Goal: Task Accomplishment & Management: Manage account settings

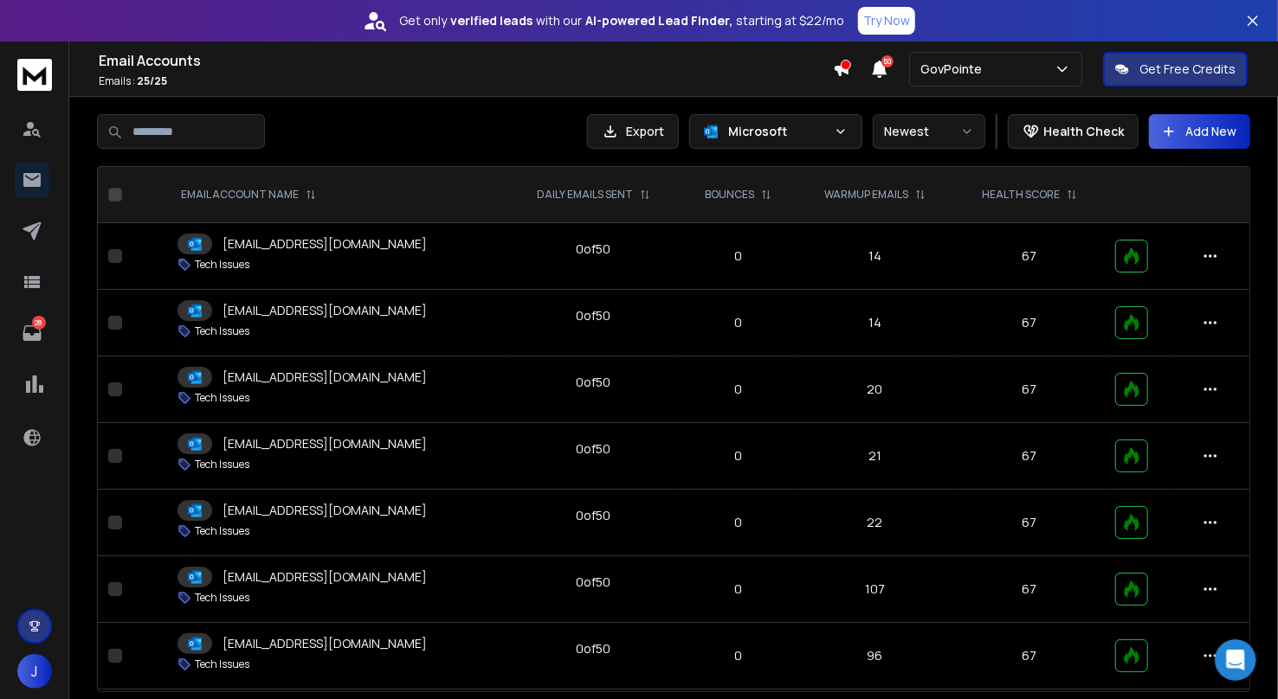
scroll to position [6781, 0]
click at [455, 132] on div at bounding box center [337, 131] width 480 height 35
click at [24, 225] on icon at bounding box center [32, 231] width 21 height 21
click at [35, 662] on span "J" at bounding box center [34, 671] width 35 height 35
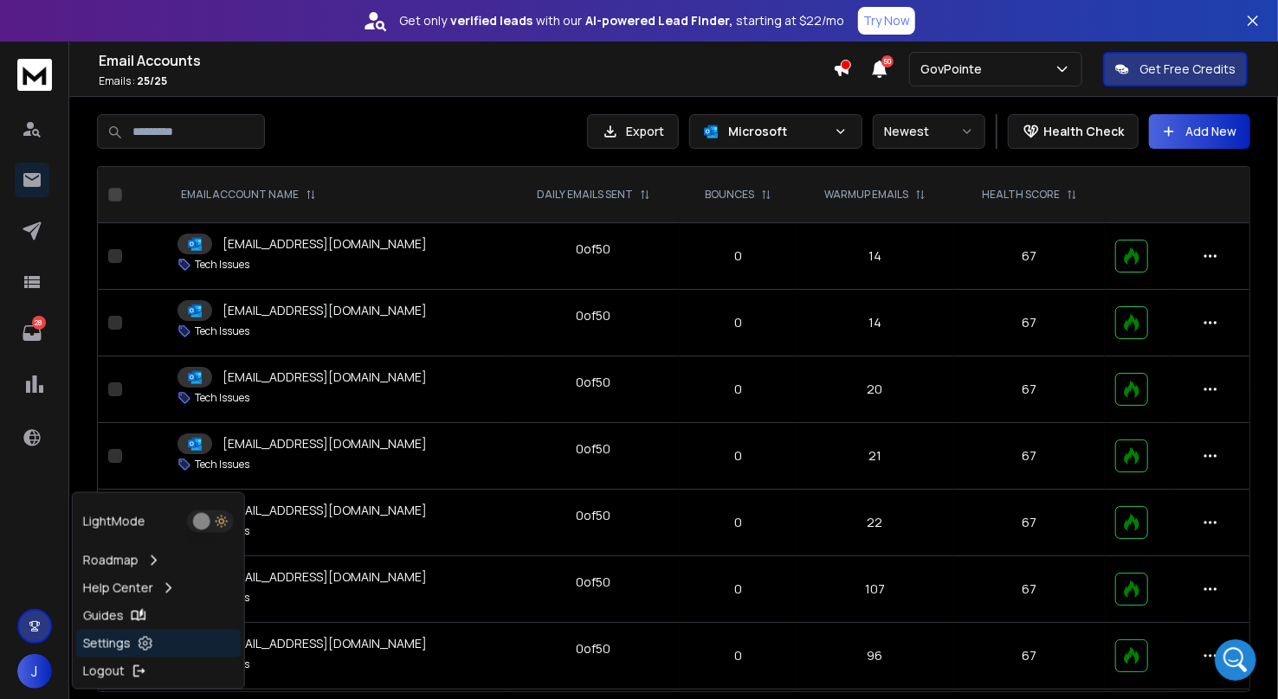
click at [126, 643] on p "Settings" at bounding box center [107, 643] width 48 height 17
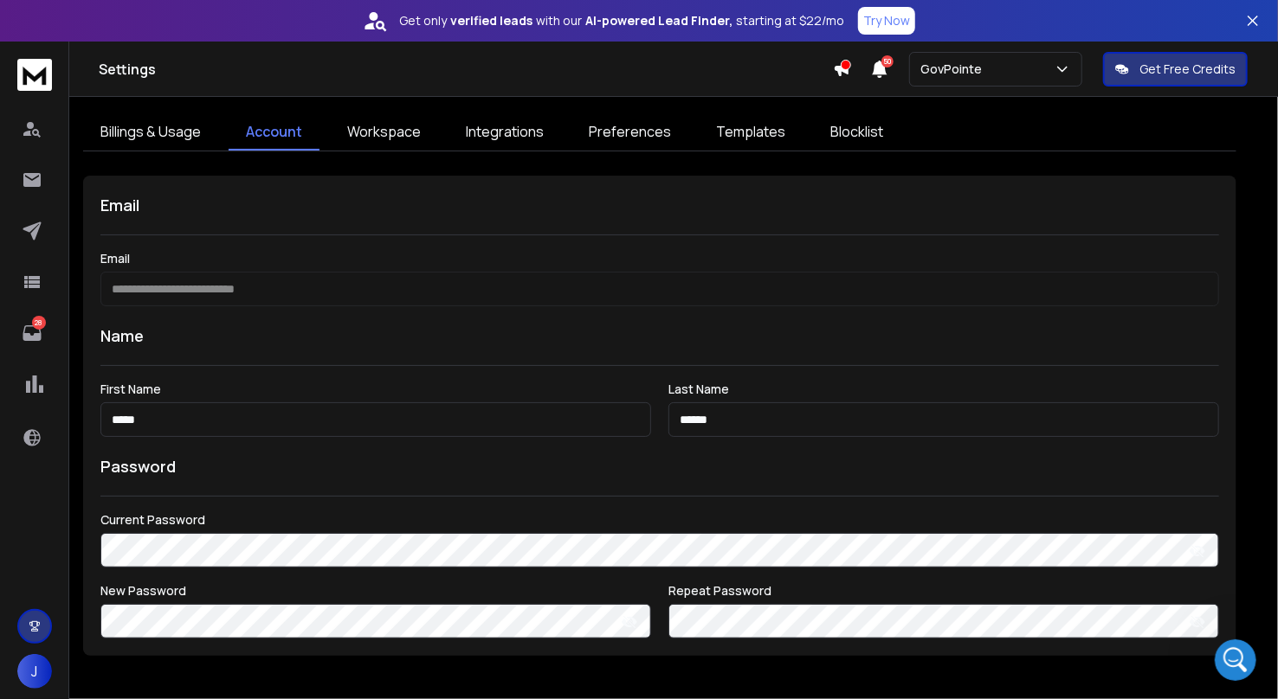
click at [846, 134] on link "Blocklist" at bounding box center [856, 132] width 87 height 36
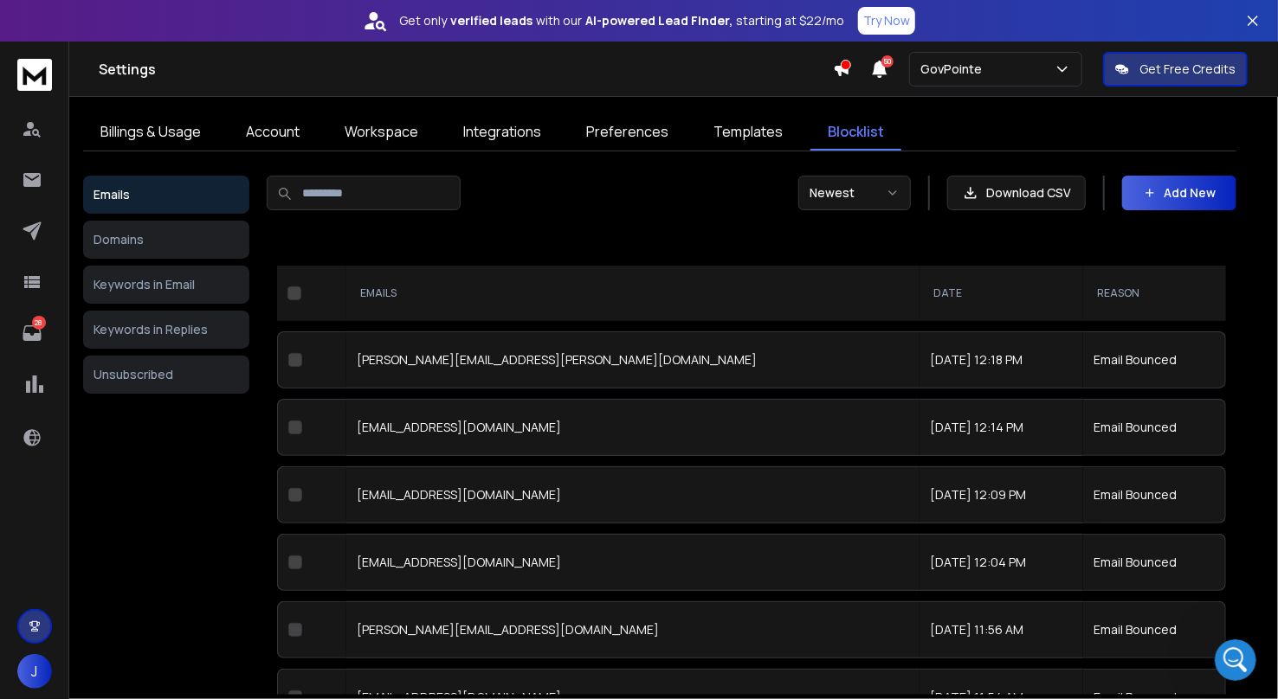
click at [347, 196] on input at bounding box center [364, 193] width 194 height 35
click at [35, 338] on icon at bounding box center [32, 333] width 18 height 16
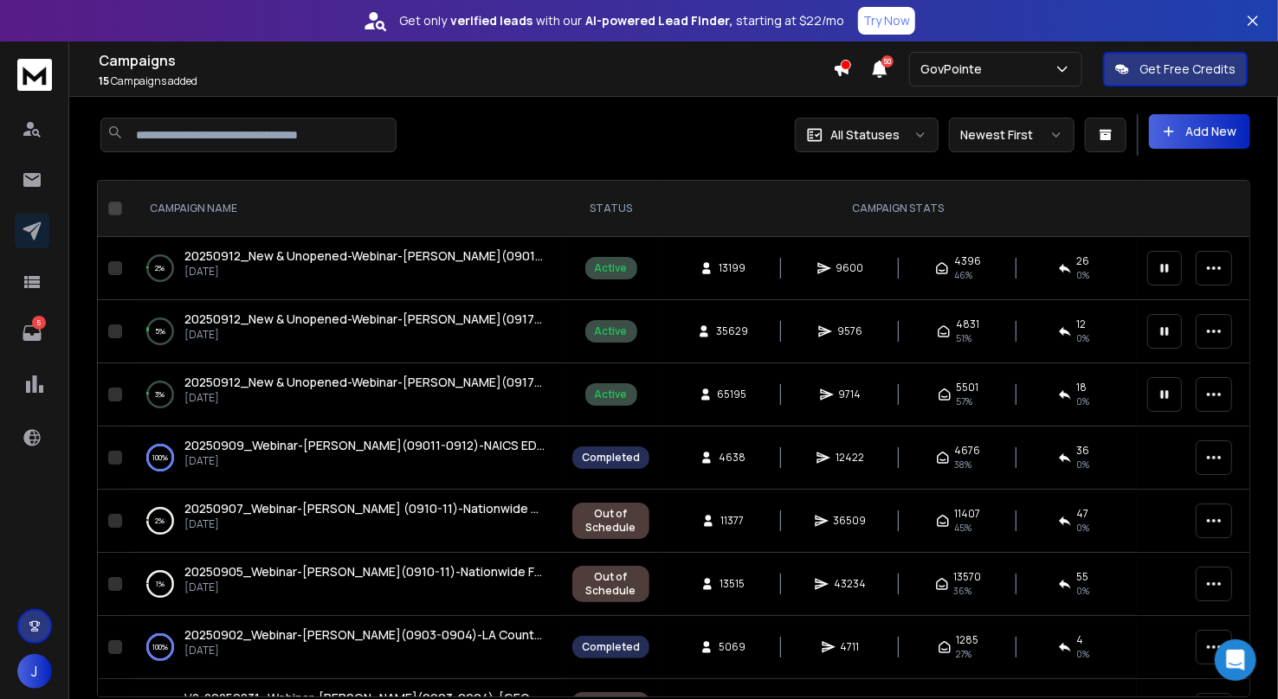
click at [421, 383] on span "20250912_New & Unopened-Webinar-[PERSON_NAME](0917-18)-Nationwide Facility Supp…" at bounding box center [481, 382] width 595 height 16
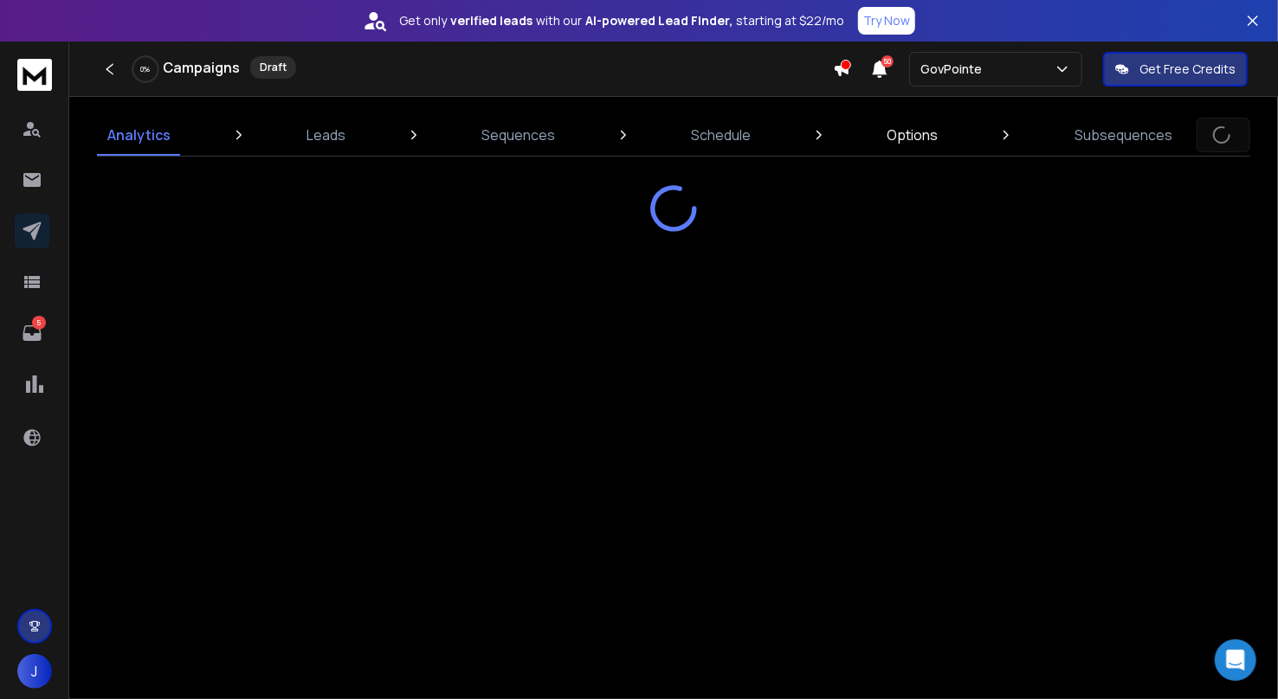
click at [917, 149] on link "Options" at bounding box center [913, 135] width 72 height 42
select select "**********"
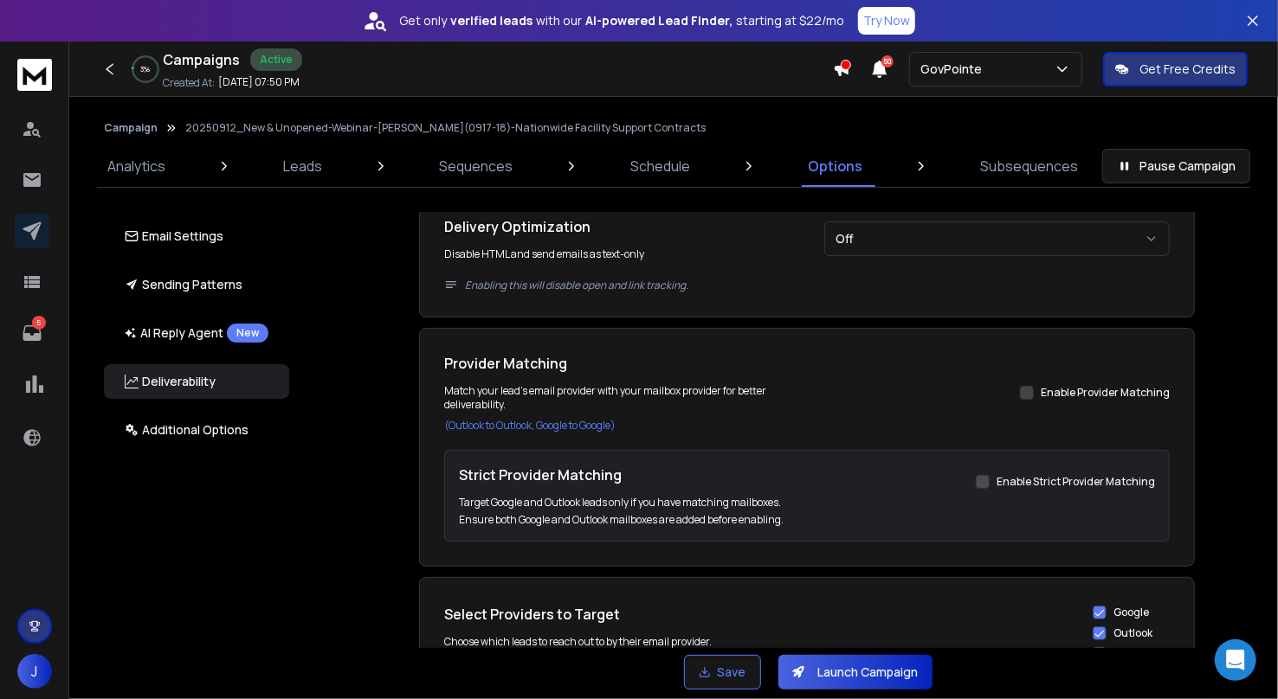
scroll to position [1965, 0]
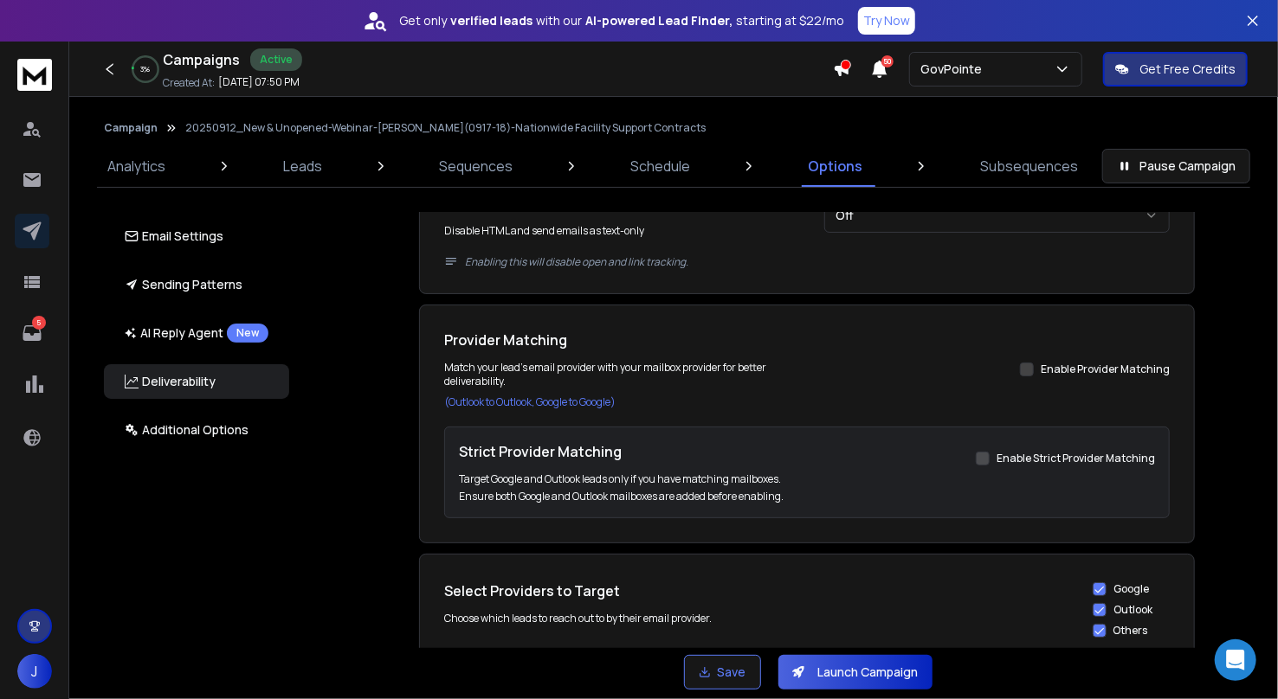
click at [1039, 365] on div "Enable Provider Matching" at bounding box center [1095, 370] width 150 height 14
click at [1034, 367] on button "Enable Provider Matching" at bounding box center [1027, 370] width 14 height 14
click at [714, 668] on button "Save" at bounding box center [722, 672] width 77 height 35
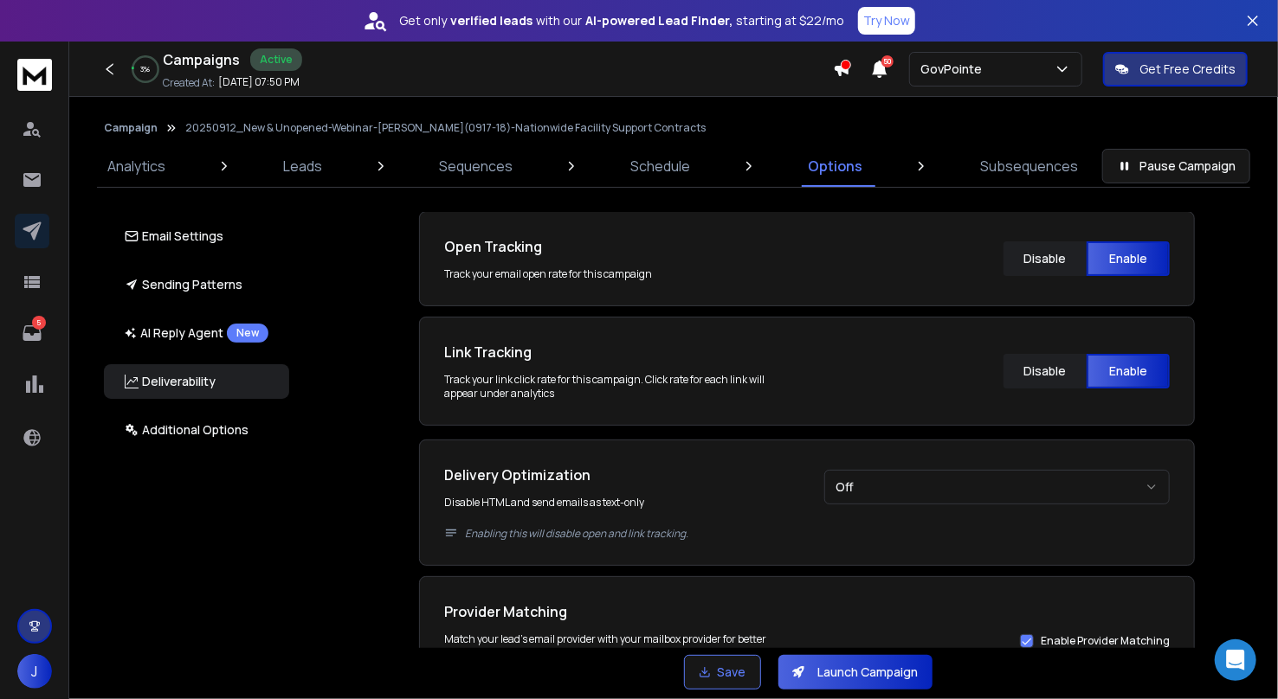
scroll to position [2238, 0]
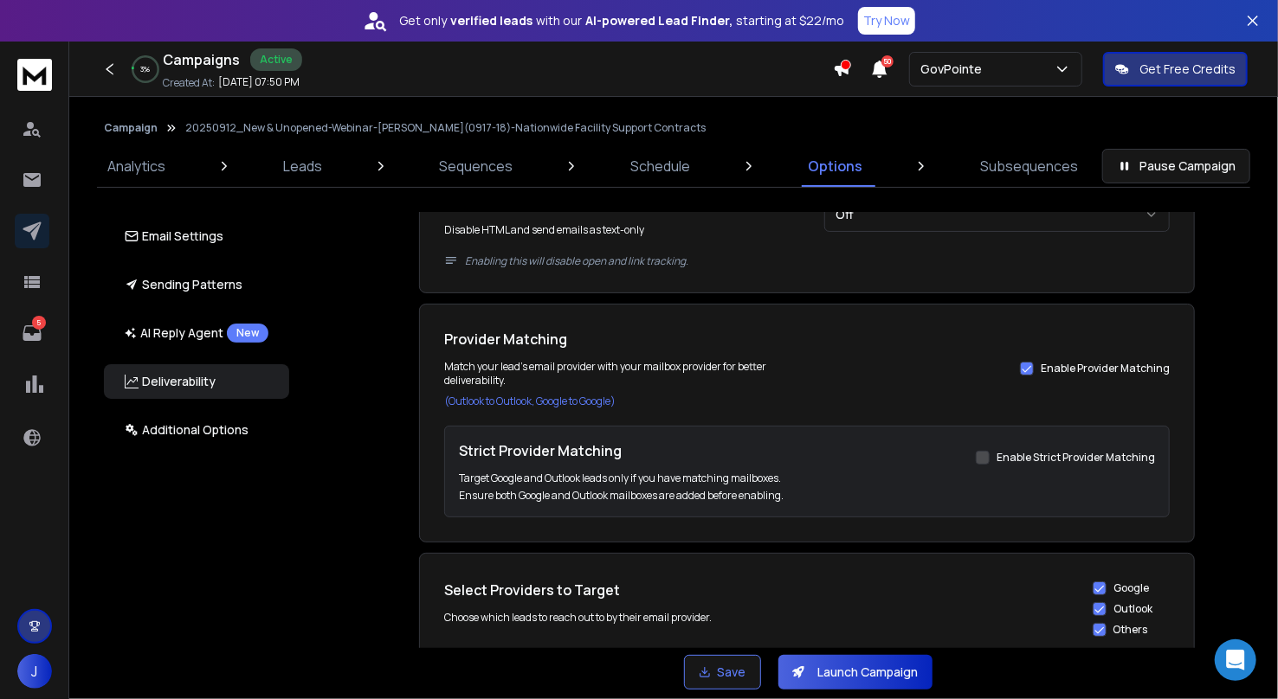
click at [139, 128] on button "Campaign" at bounding box center [131, 128] width 54 height 14
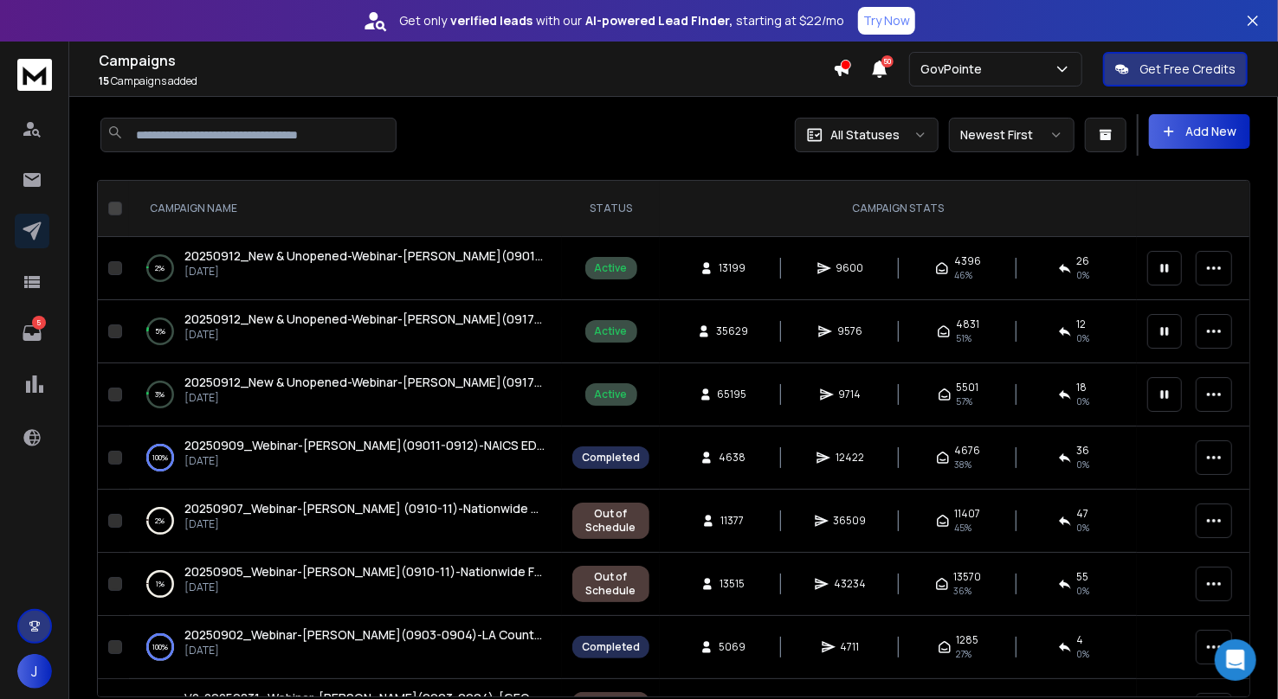
click at [383, 318] on span "20250912_New & Unopened-Webinar-[PERSON_NAME](0917-18)-Nationwide Marketing Sup…" at bounding box center [490, 319] width 613 height 16
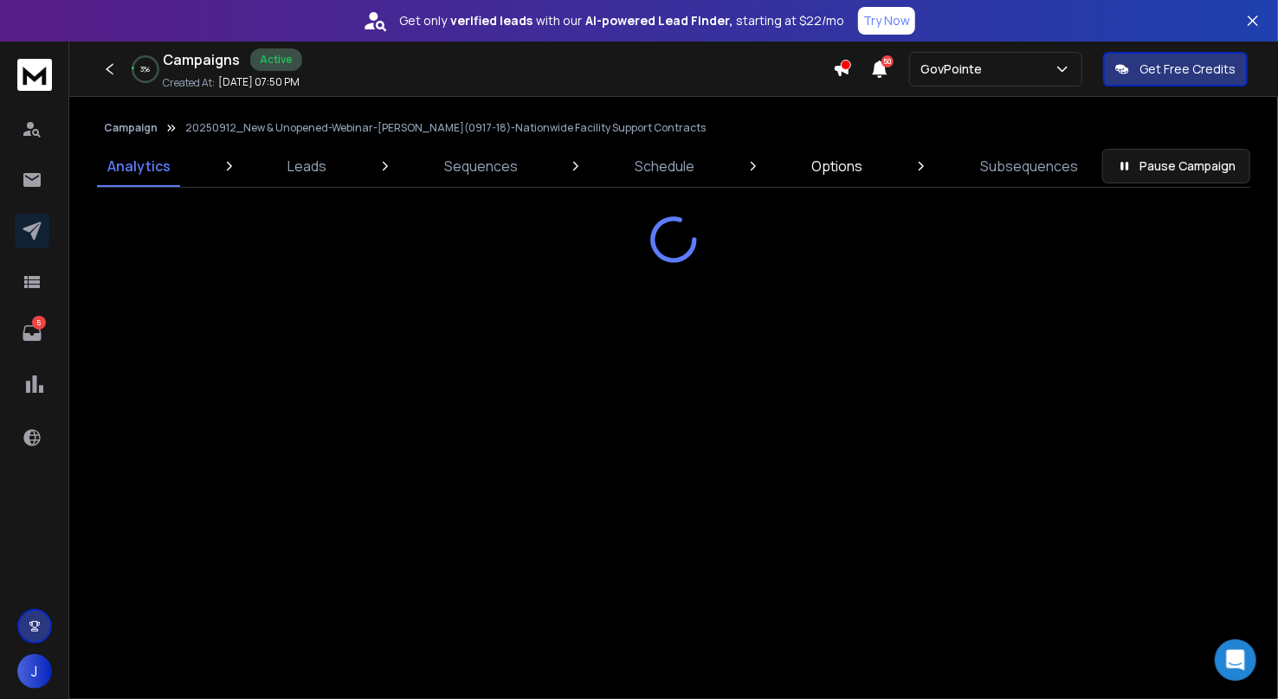
click at [845, 176] on p "Options" at bounding box center [837, 166] width 51 height 21
select select "**********"
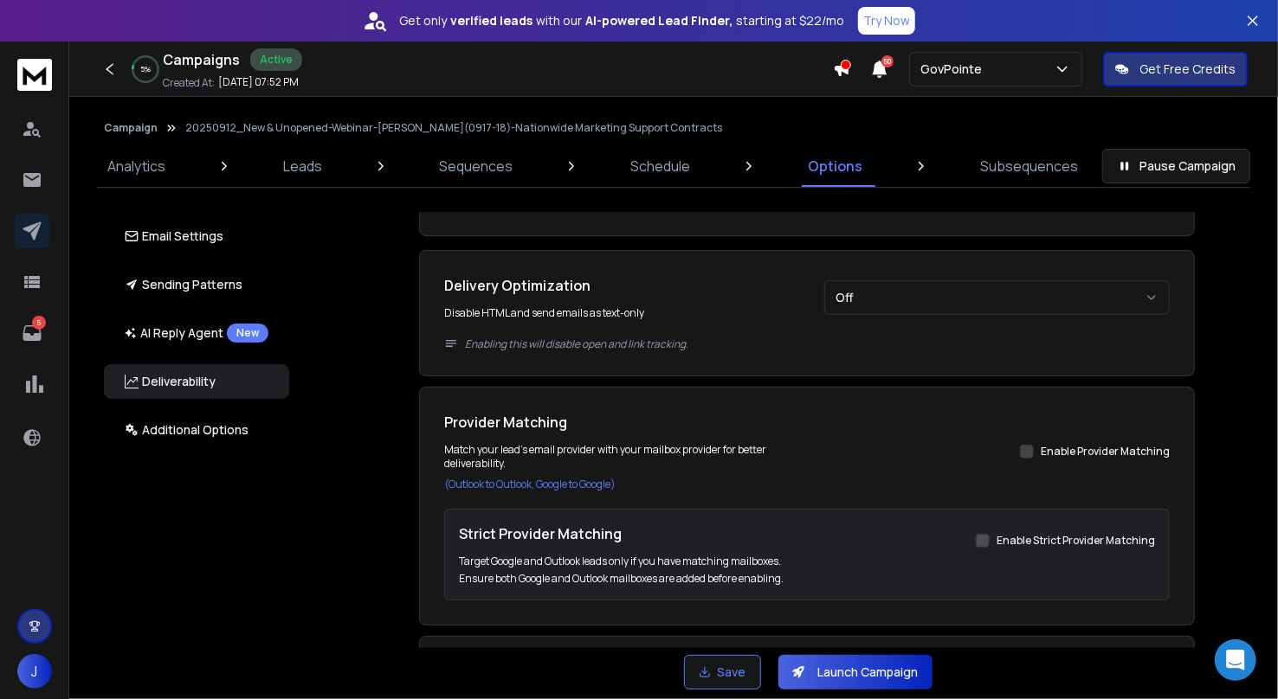
scroll to position [1885, 0]
click at [1030, 446] on button "Enable Provider Matching" at bounding box center [1027, 449] width 14 height 14
click at [741, 676] on button "Save" at bounding box center [722, 672] width 77 height 35
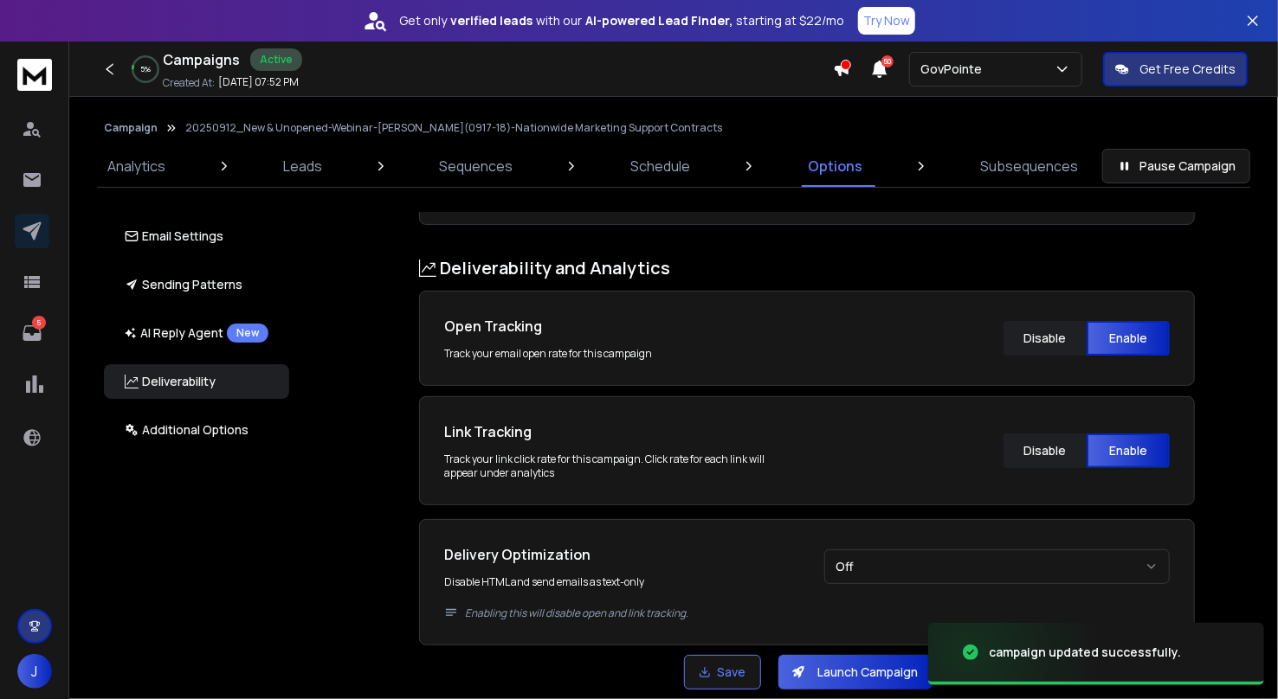
scroll to position [2157, 0]
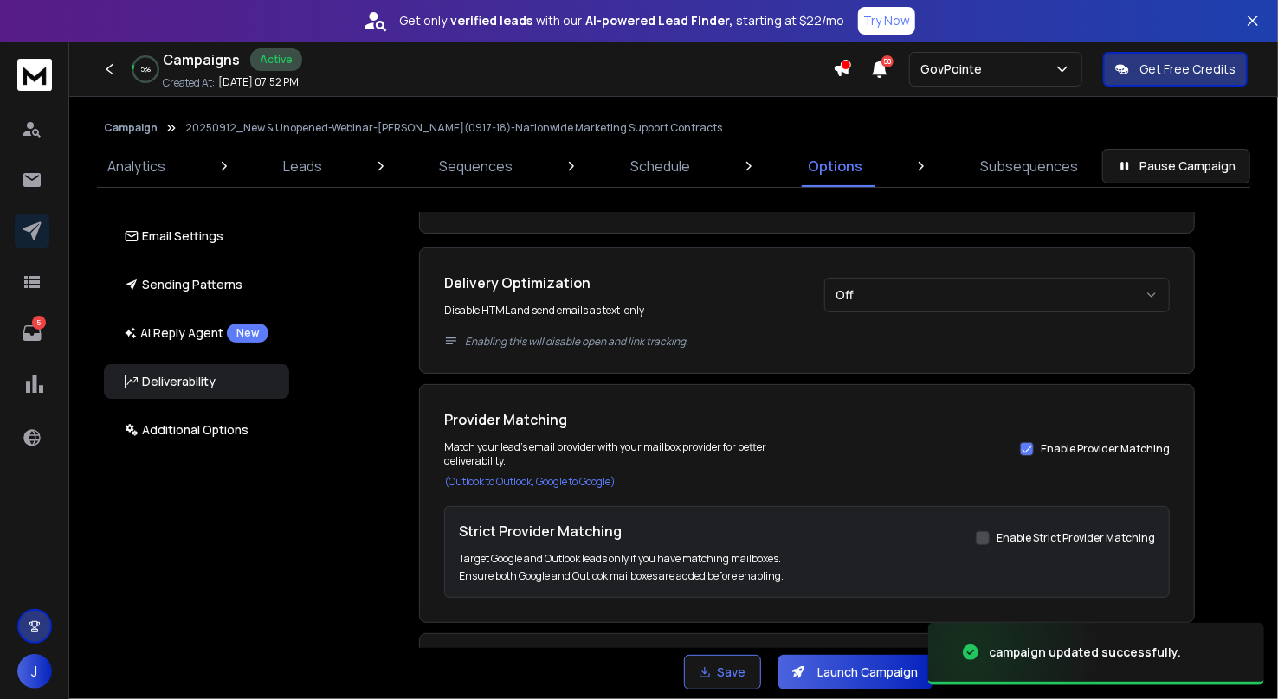
click at [116, 121] on button "Campaign" at bounding box center [131, 128] width 54 height 14
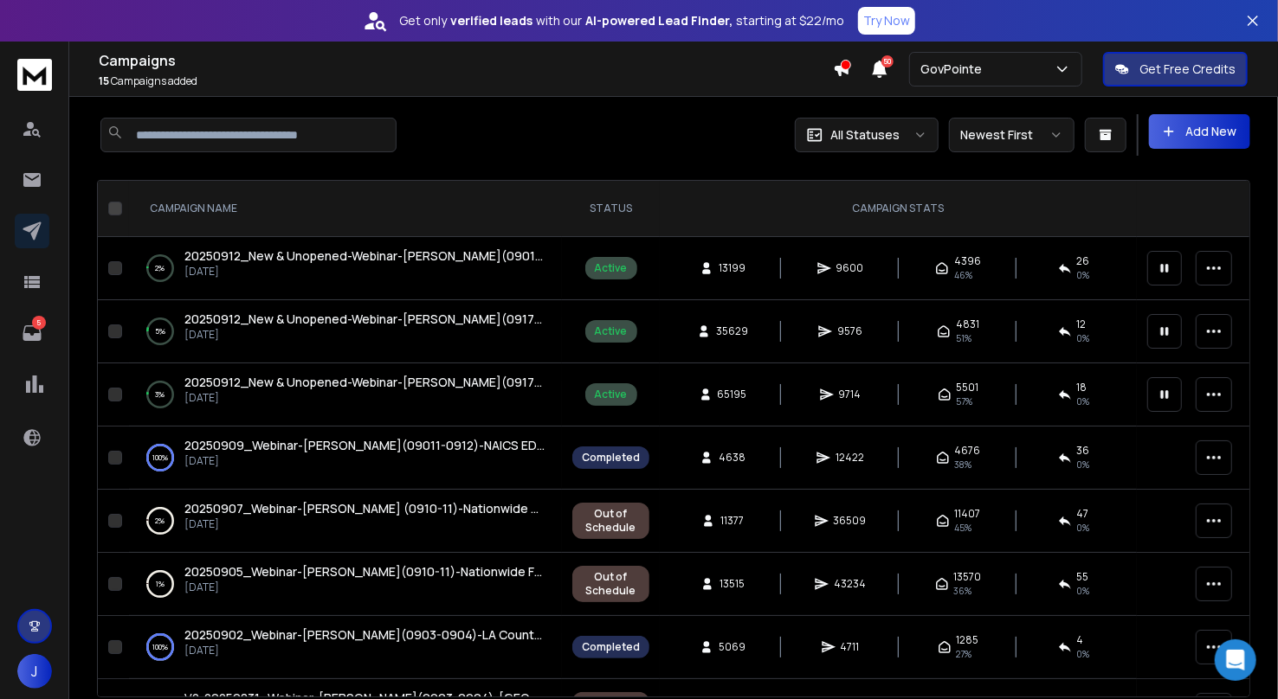
click at [383, 248] on span "20250912_New & Unopened-Webinar-[PERSON_NAME](09017-18)-NAICS EDU Support - Nat…" at bounding box center [500, 256] width 632 height 16
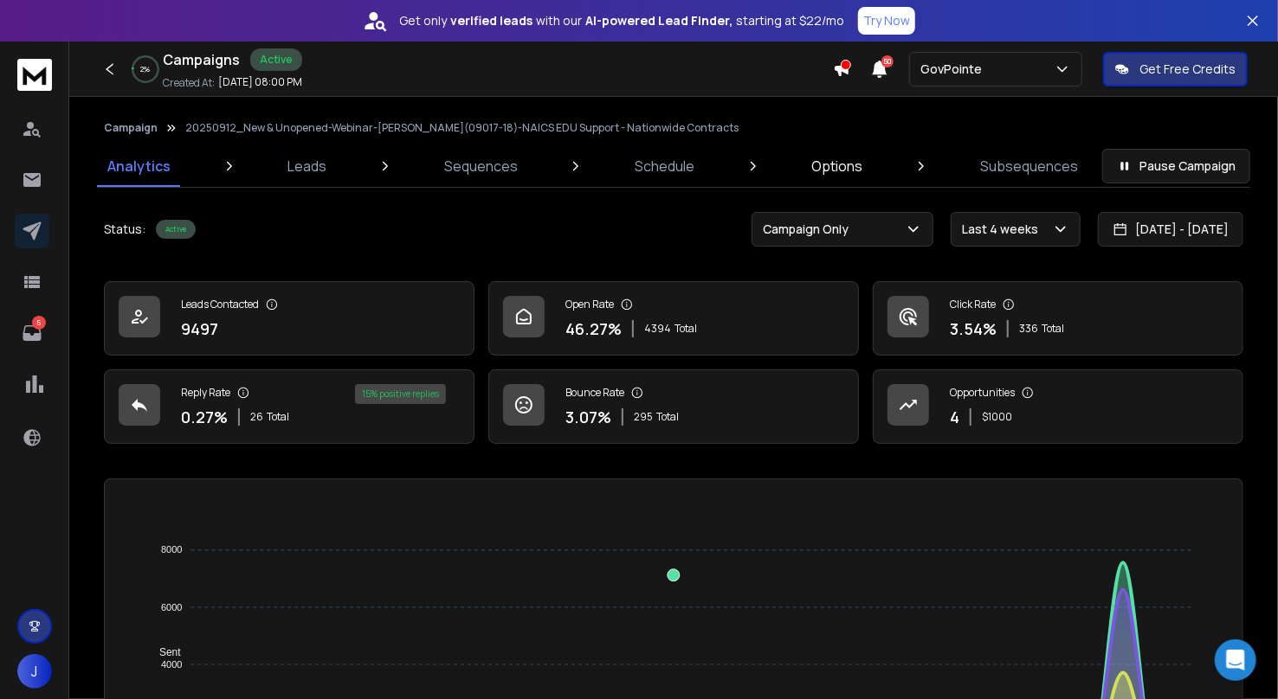
click at [871, 181] on link "Options" at bounding box center [838, 166] width 72 height 42
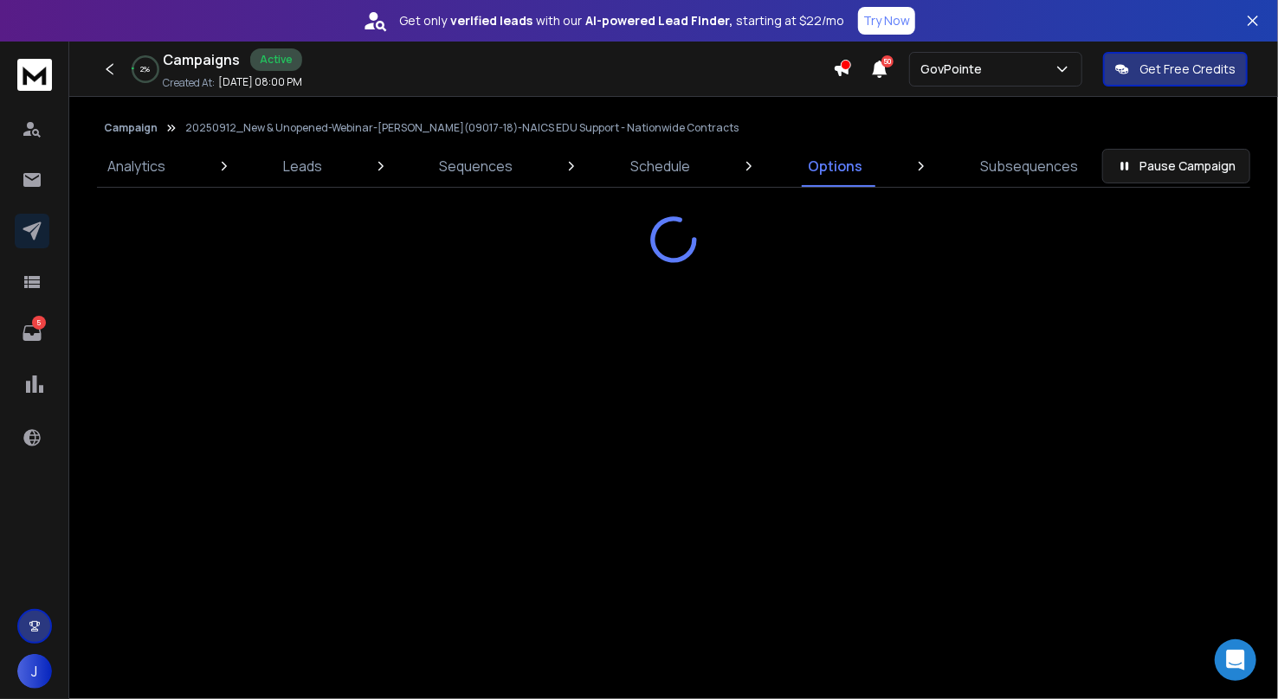
select select "**********"
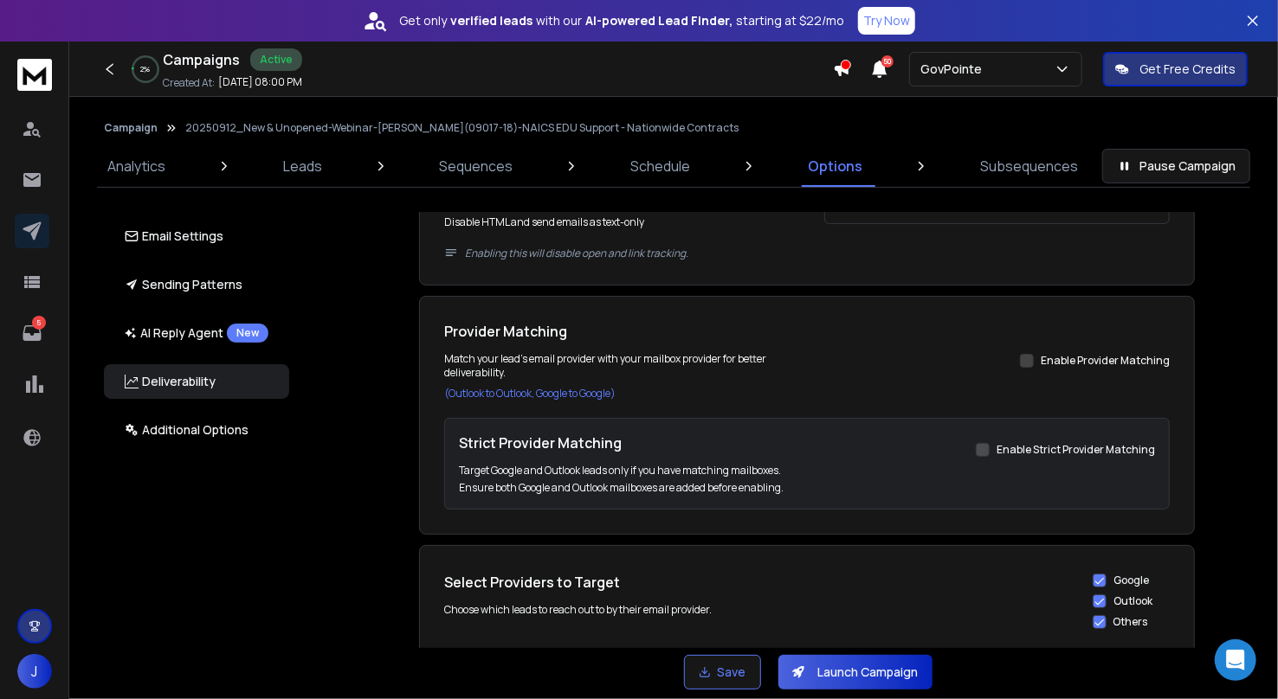
scroll to position [1981, 0]
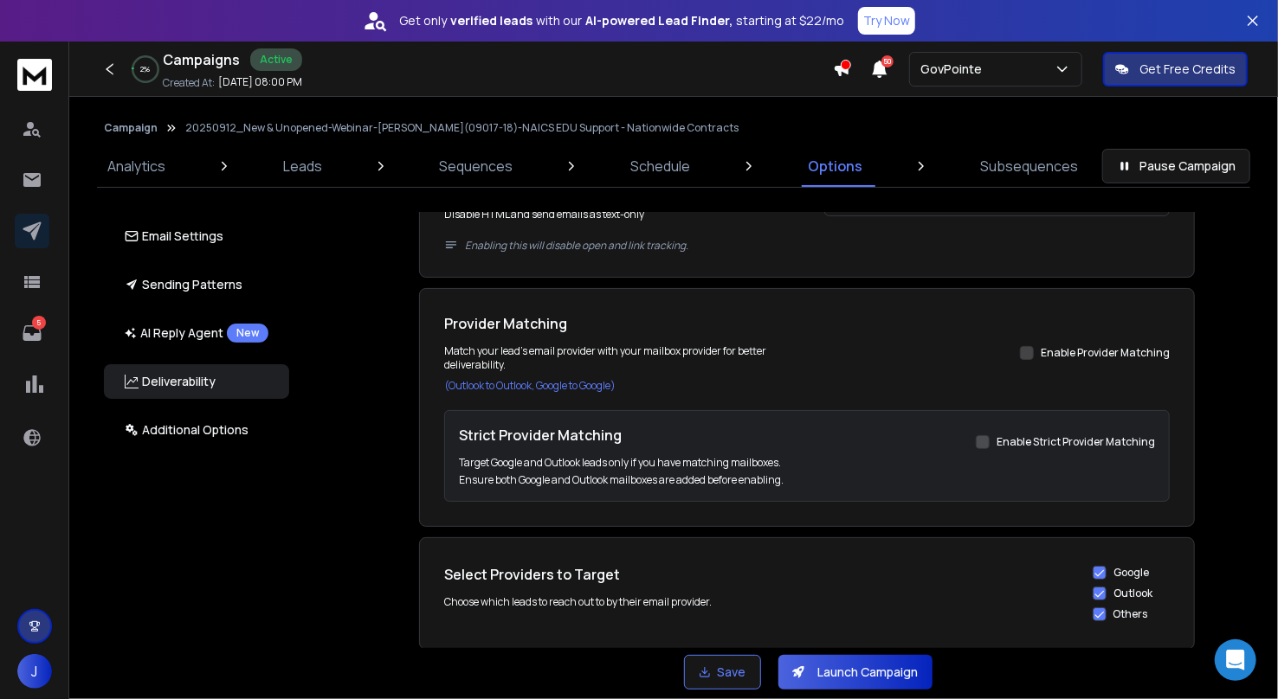
click at [1032, 350] on button "Enable Provider Matching" at bounding box center [1027, 353] width 14 height 14
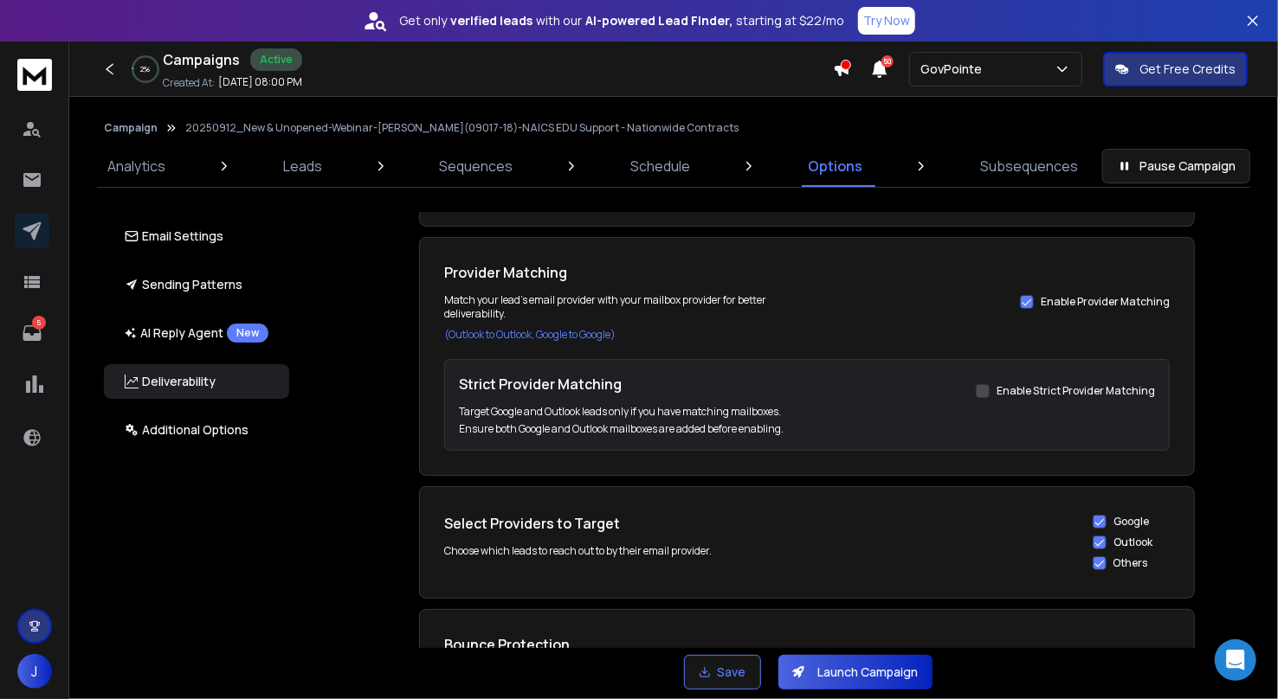
scroll to position [2033, 0]
click at [707, 669] on icon "submit" at bounding box center [705, 673] width 12 height 12
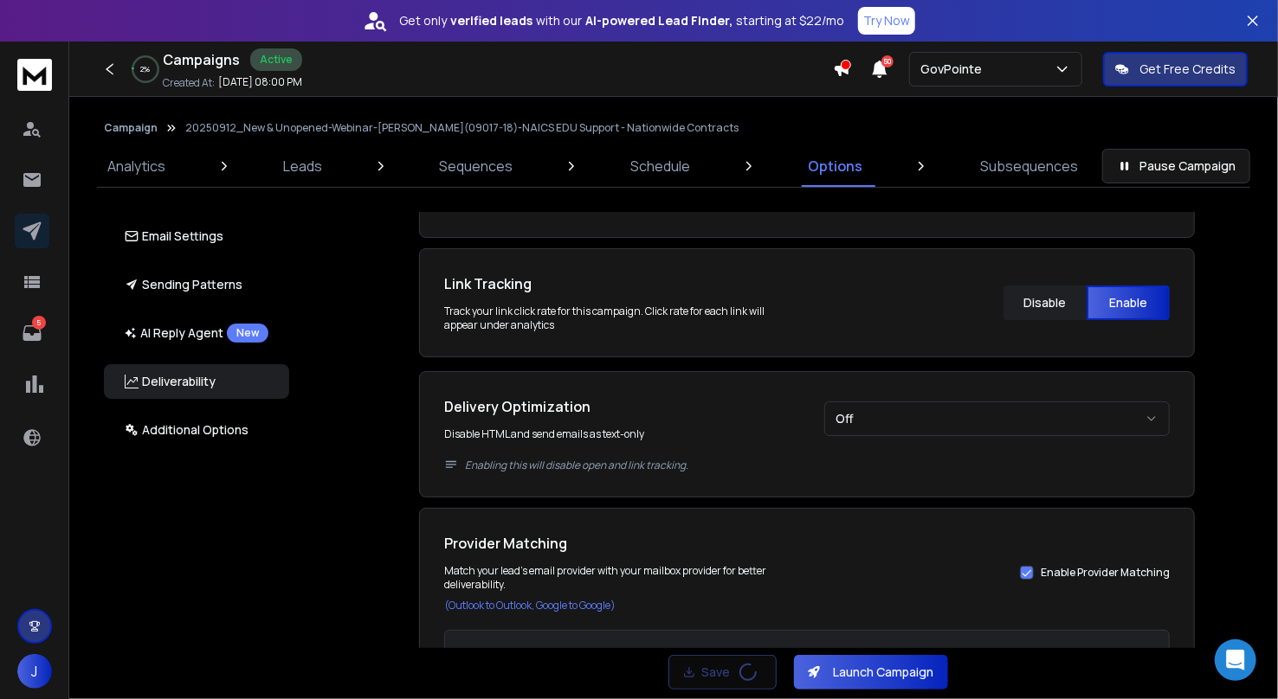
scroll to position [2305, 0]
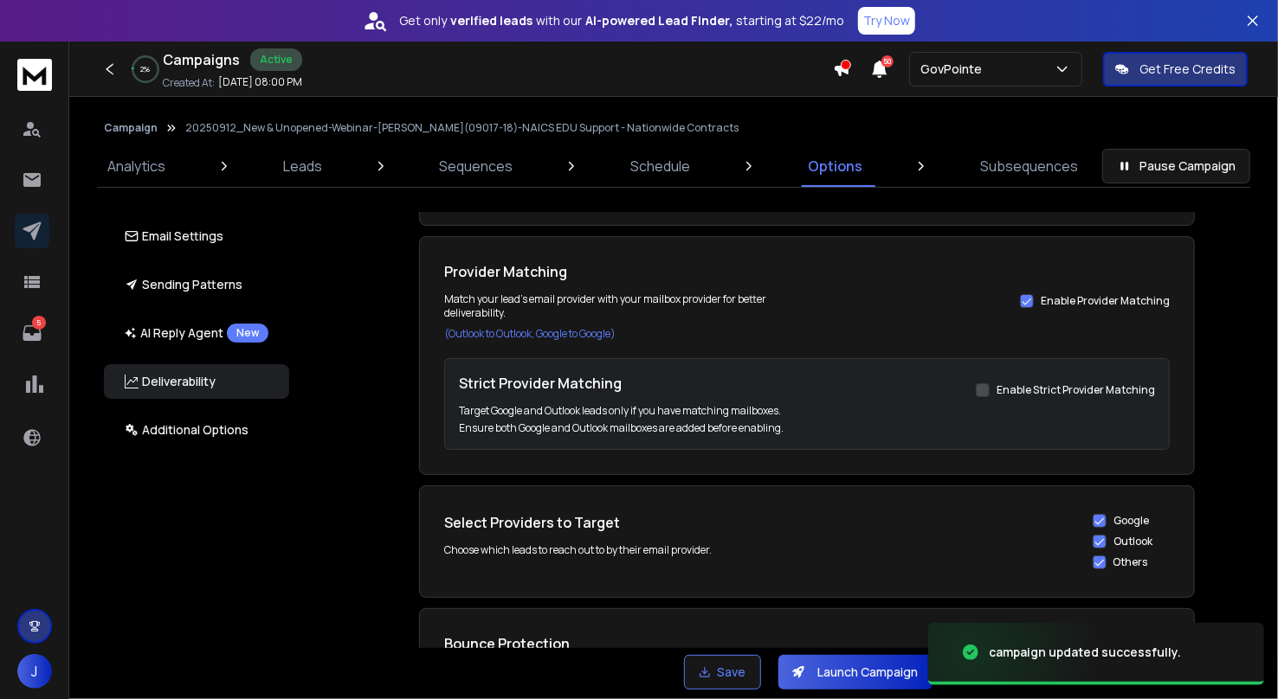
click at [828, 273] on div "Provider Matching Match your lead's email provider with your mailbox provider f…" at bounding box center [806, 301] width 725 height 80
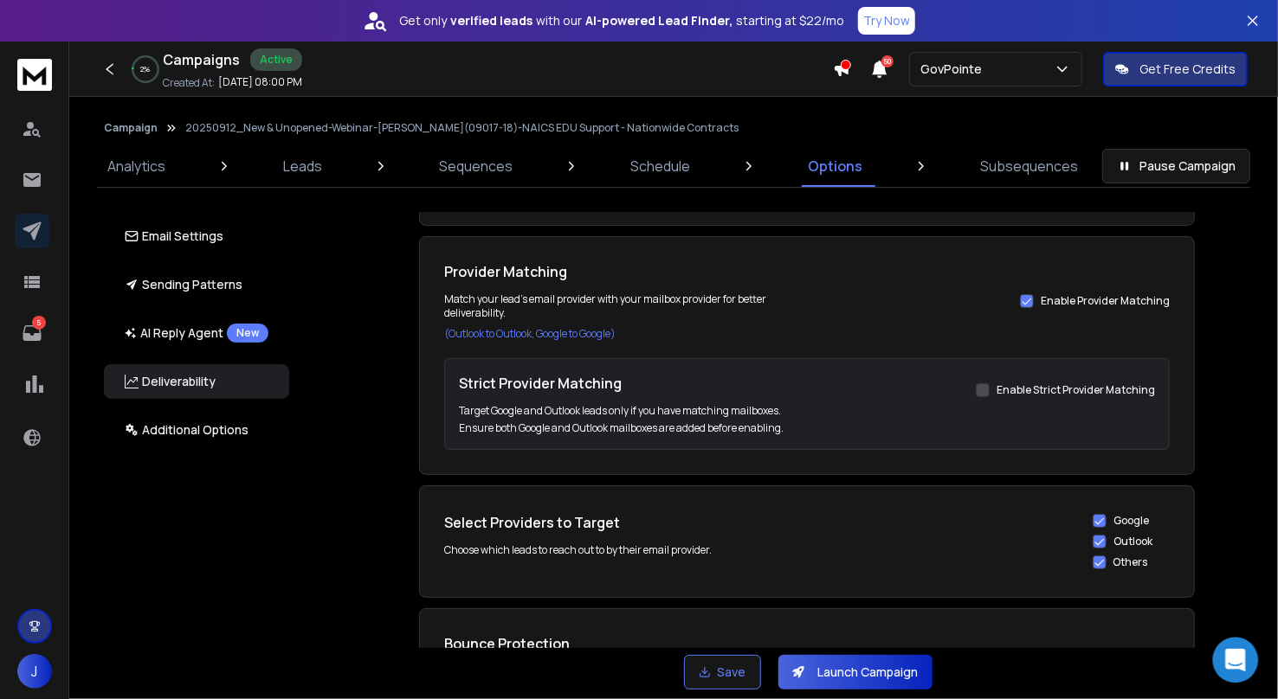
click at [1227, 648] on div "Open Intercom Messenger" at bounding box center [1236, 661] width 46 height 46
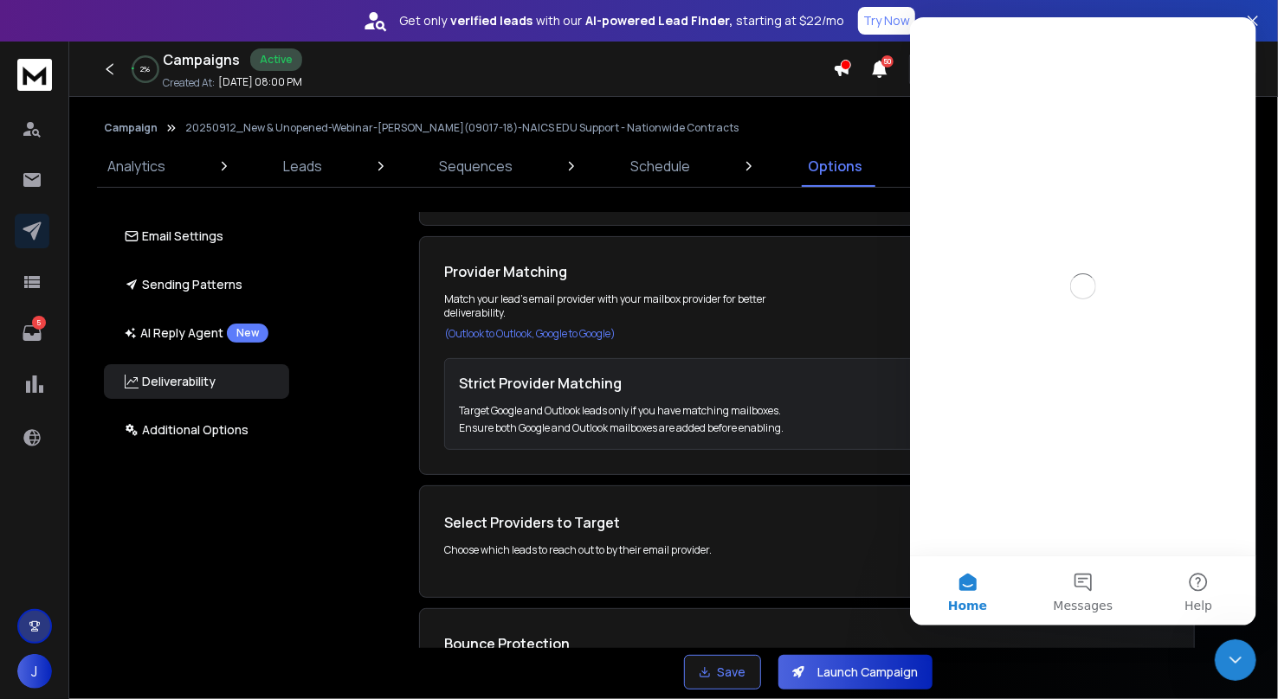
scroll to position [0, 0]
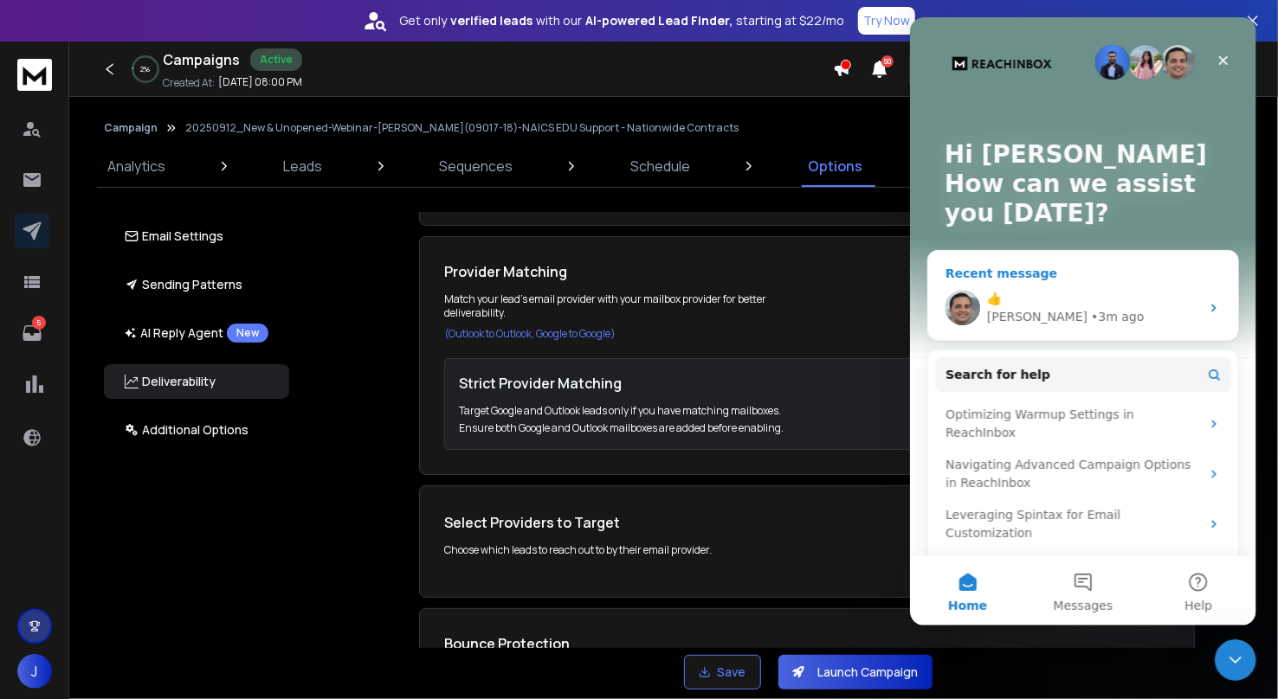
click at [1006, 250] on div "Recent message 👍 Raj • 3m ago" at bounding box center [1082, 295] width 312 height 91
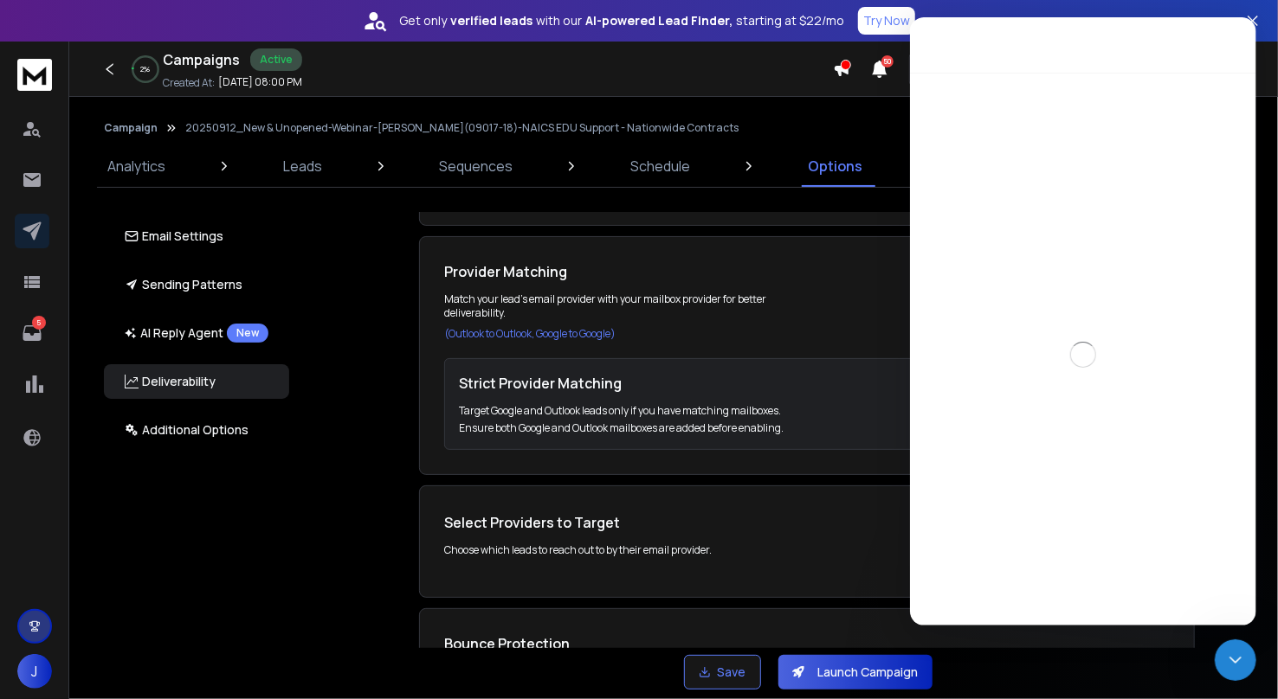
click at [1010, 276] on div "Intercom messenger" at bounding box center [1082, 355] width 346 height 564
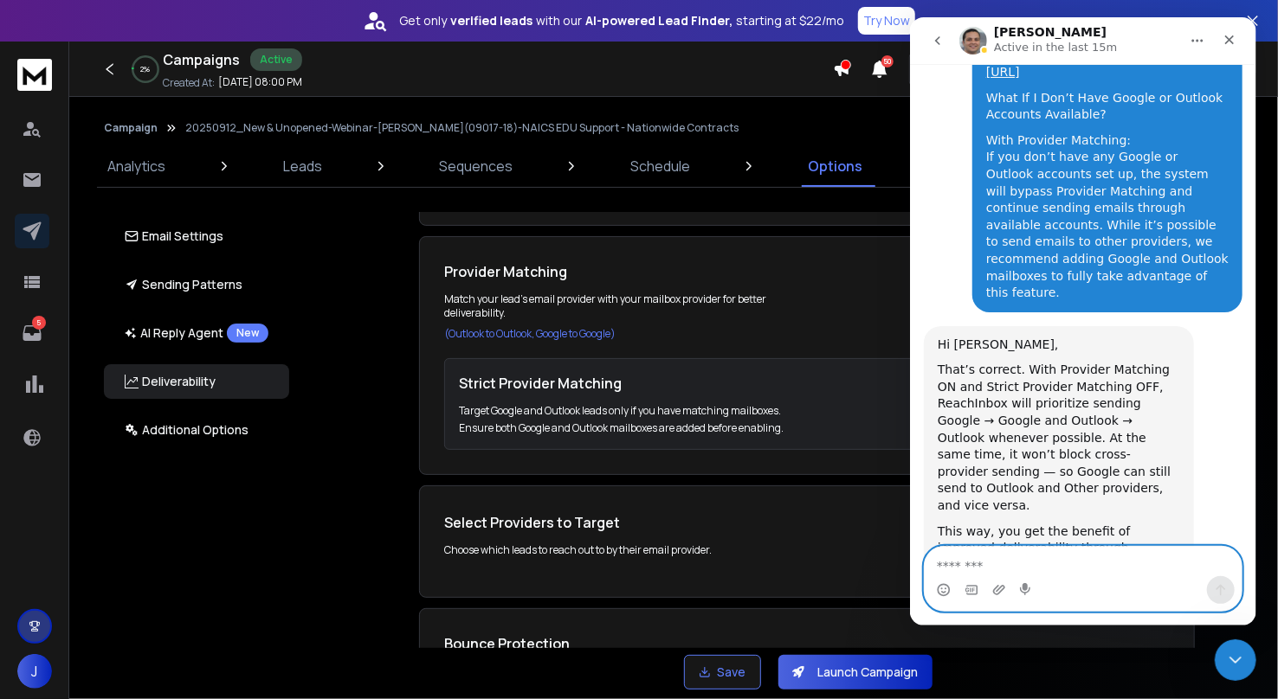
scroll to position [6909, 0]
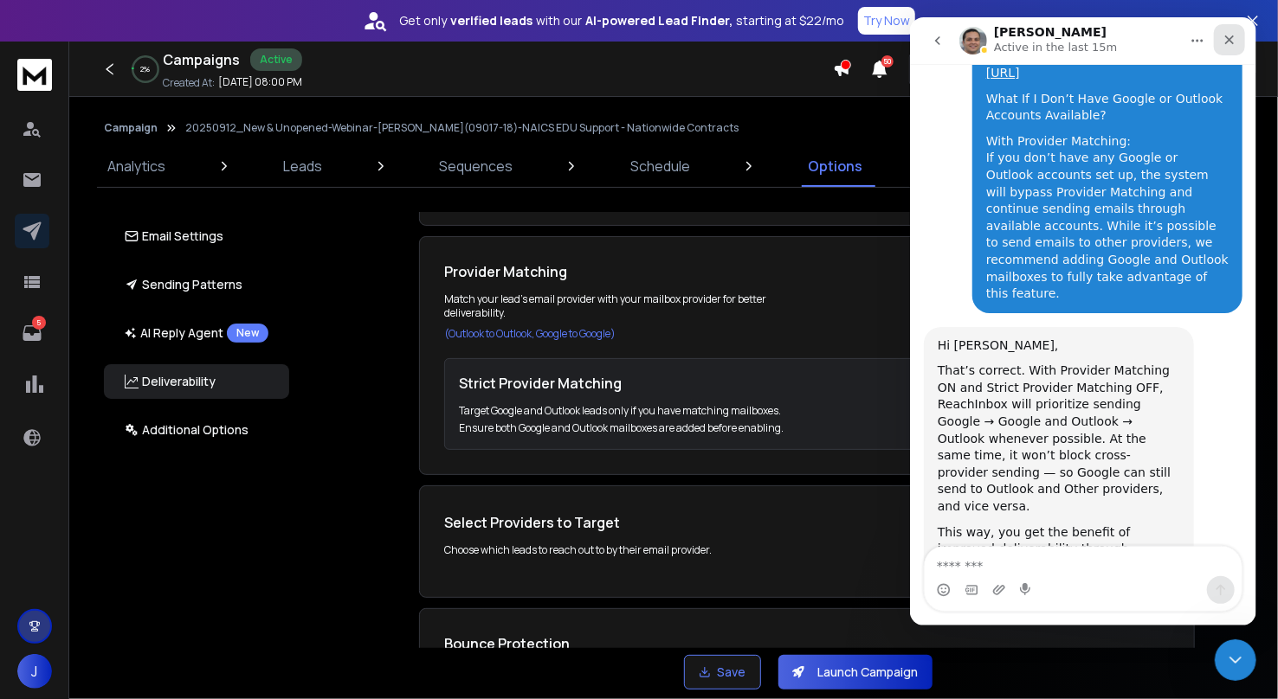
click at [1221, 35] on icon "Close" at bounding box center [1228, 40] width 14 height 14
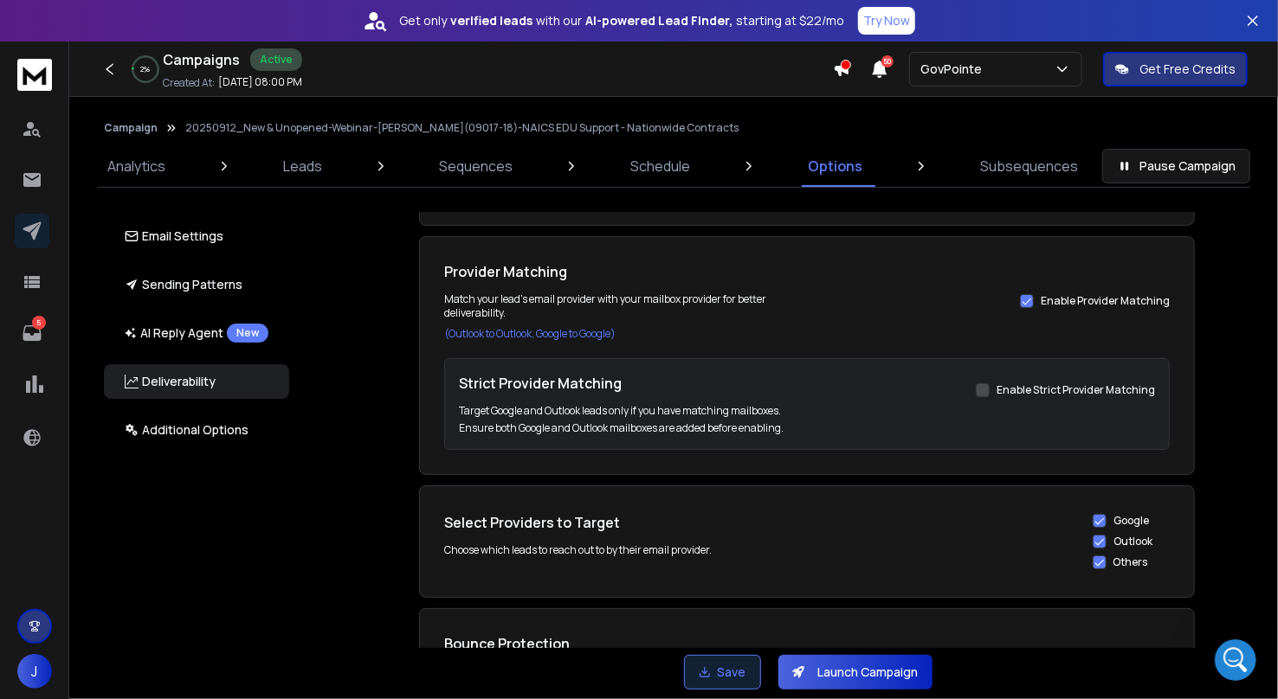
click at [710, 683] on button "Save" at bounding box center [722, 672] width 77 height 35
click at [735, 683] on button "Save" at bounding box center [722, 672] width 77 height 35
click at [139, 128] on button "Campaign" at bounding box center [131, 128] width 54 height 14
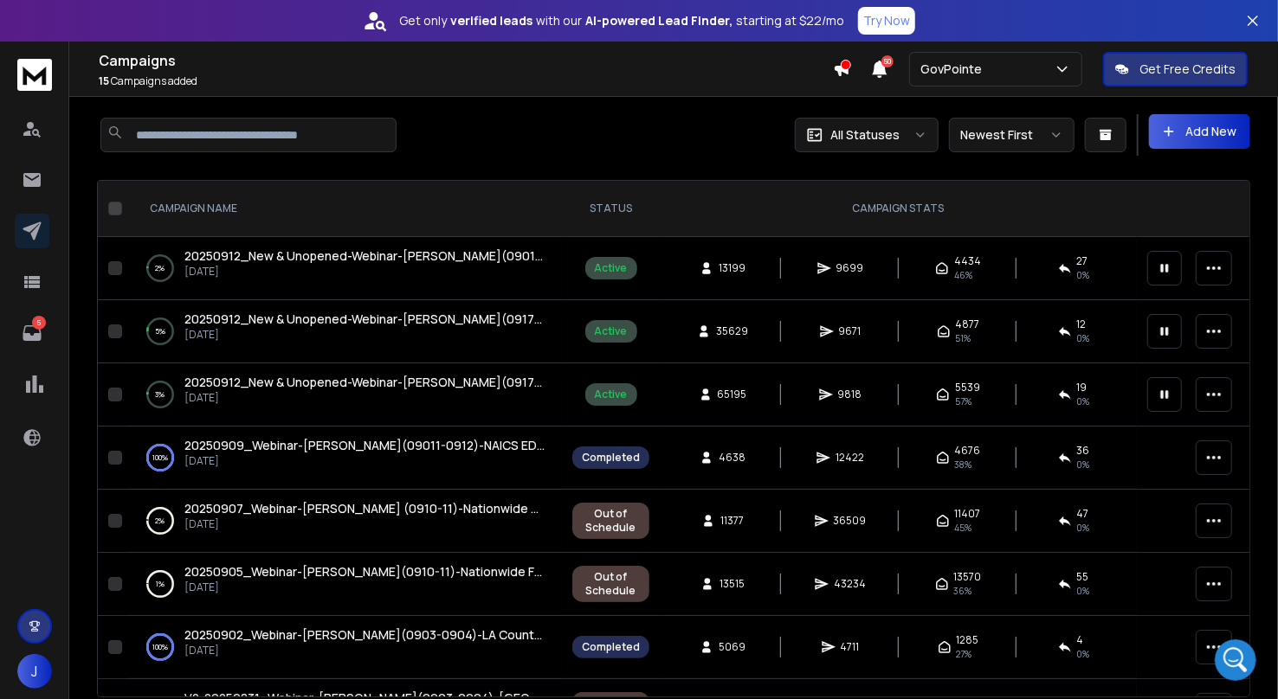
click at [437, 319] on span "20250912_New & Unopened-Webinar-[PERSON_NAME](0917-18)-Nationwide Marketing Sup…" at bounding box center [490, 319] width 613 height 16
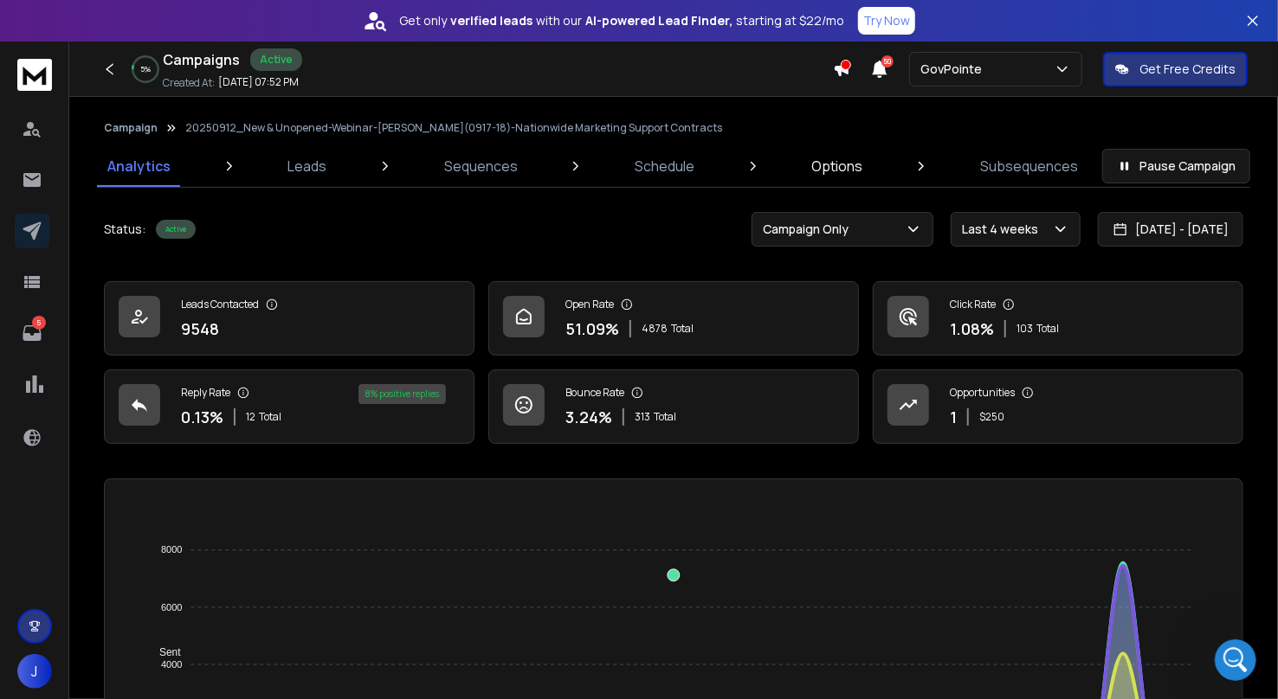
click at [854, 173] on p "Options" at bounding box center [837, 166] width 51 height 21
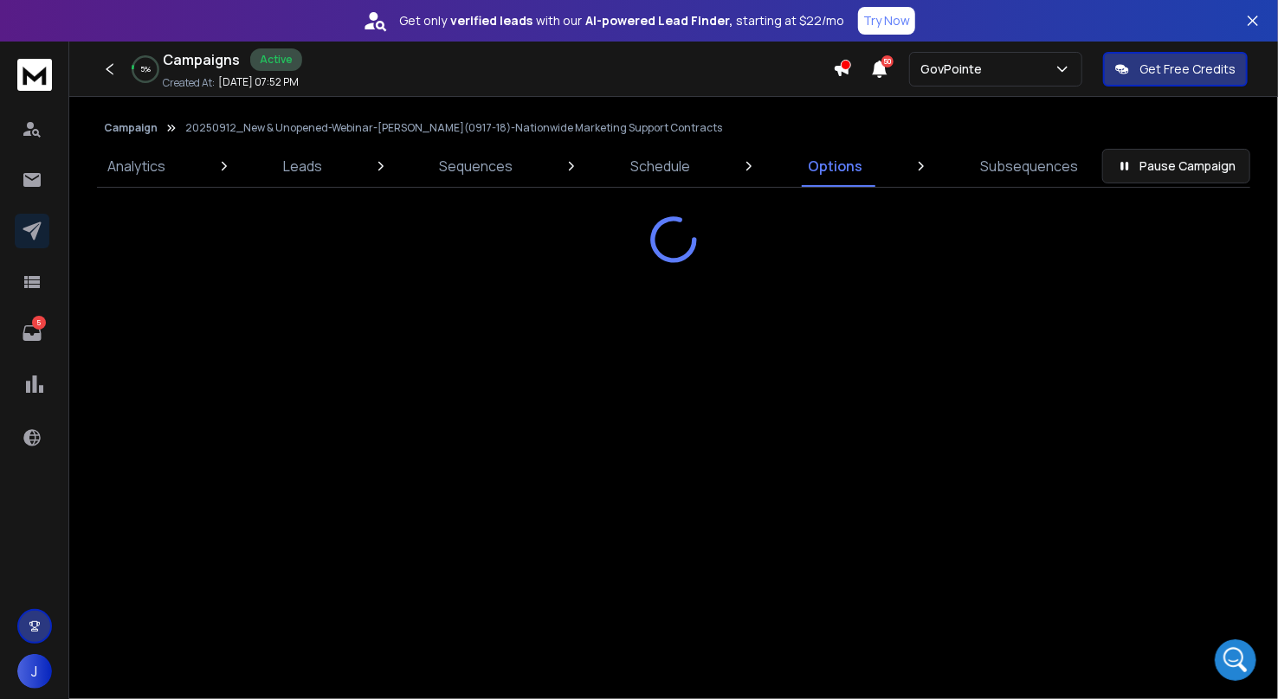
select select "**********"
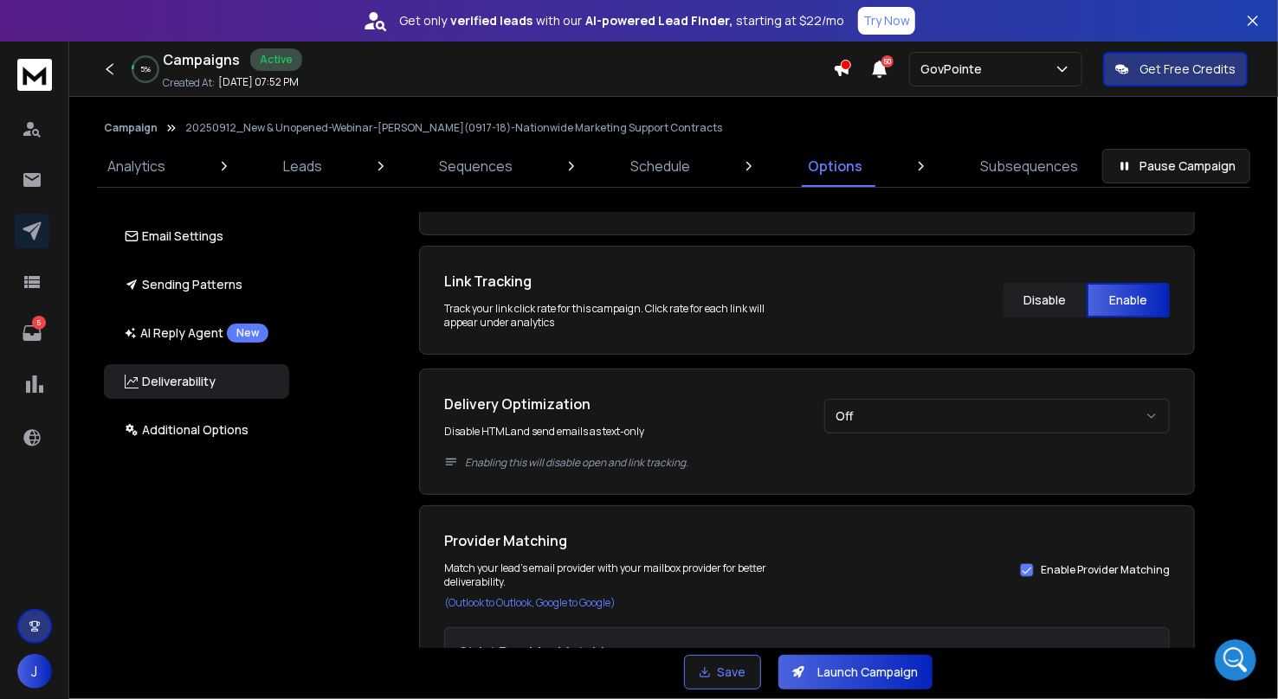
scroll to position [2309, 0]
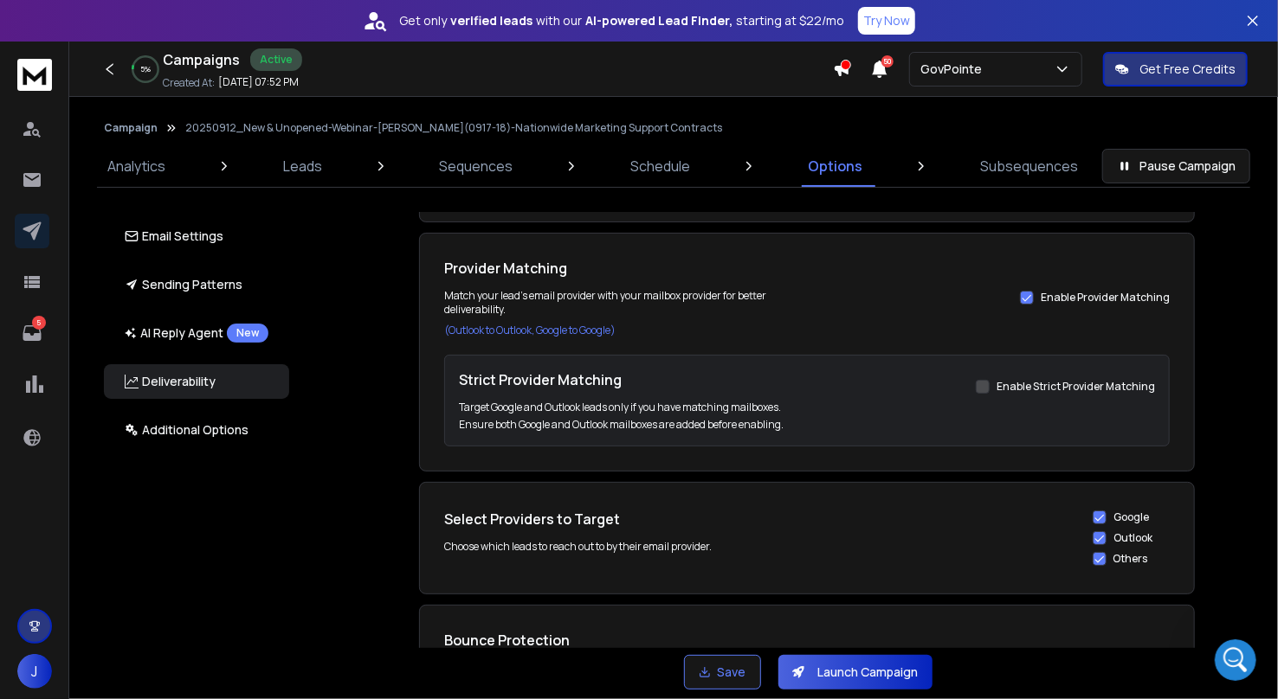
click at [131, 127] on button "Campaign" at bounding box center [131, 128] width 54 height 14
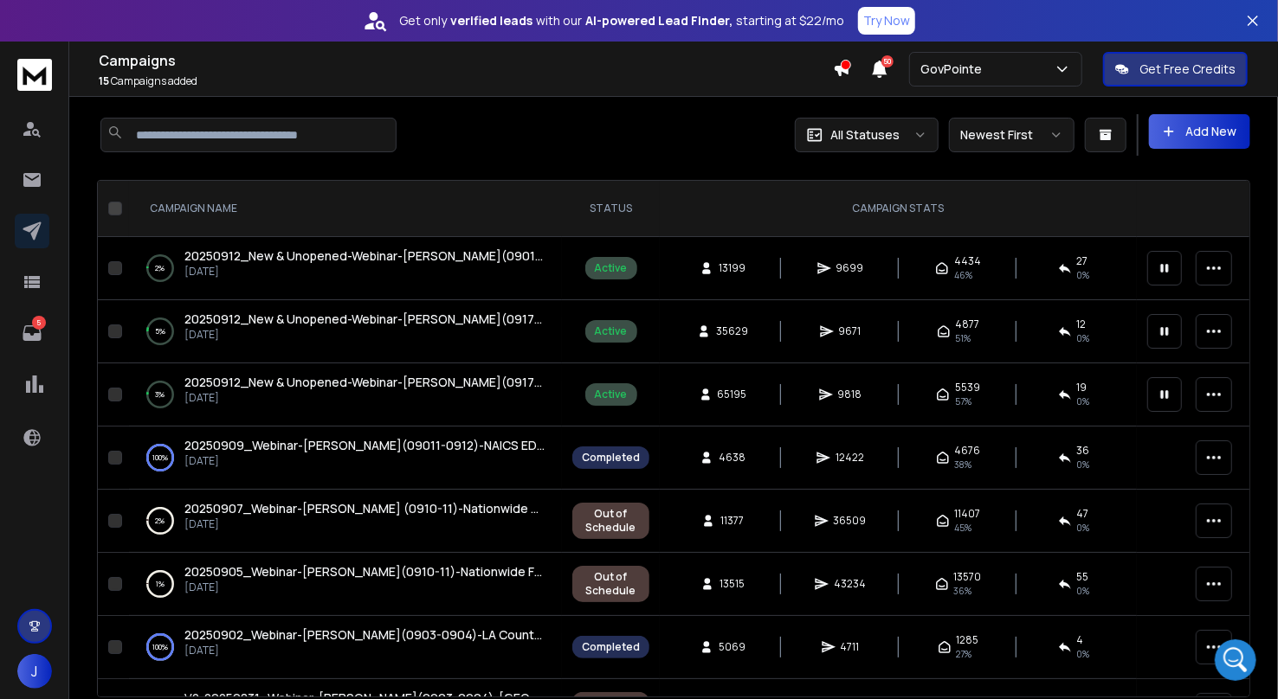
click at [383, 375] on span "20250912_New & Unopened-Webinar-[PERSON_NAME](0917-18)-Nationwide Facility Supp…" at bounding box center [481, 382] width 595 height 16
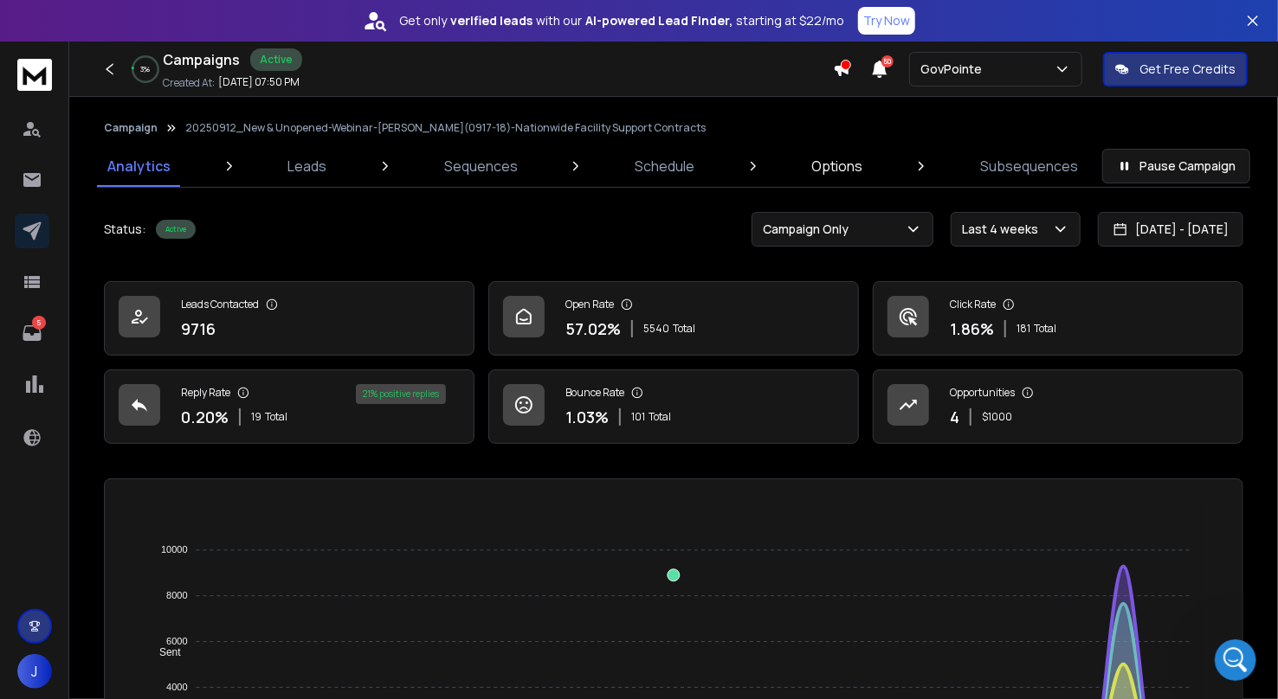
click at [849, 170] on p "Options" at bounding box center [837, 166] width 51 height 21
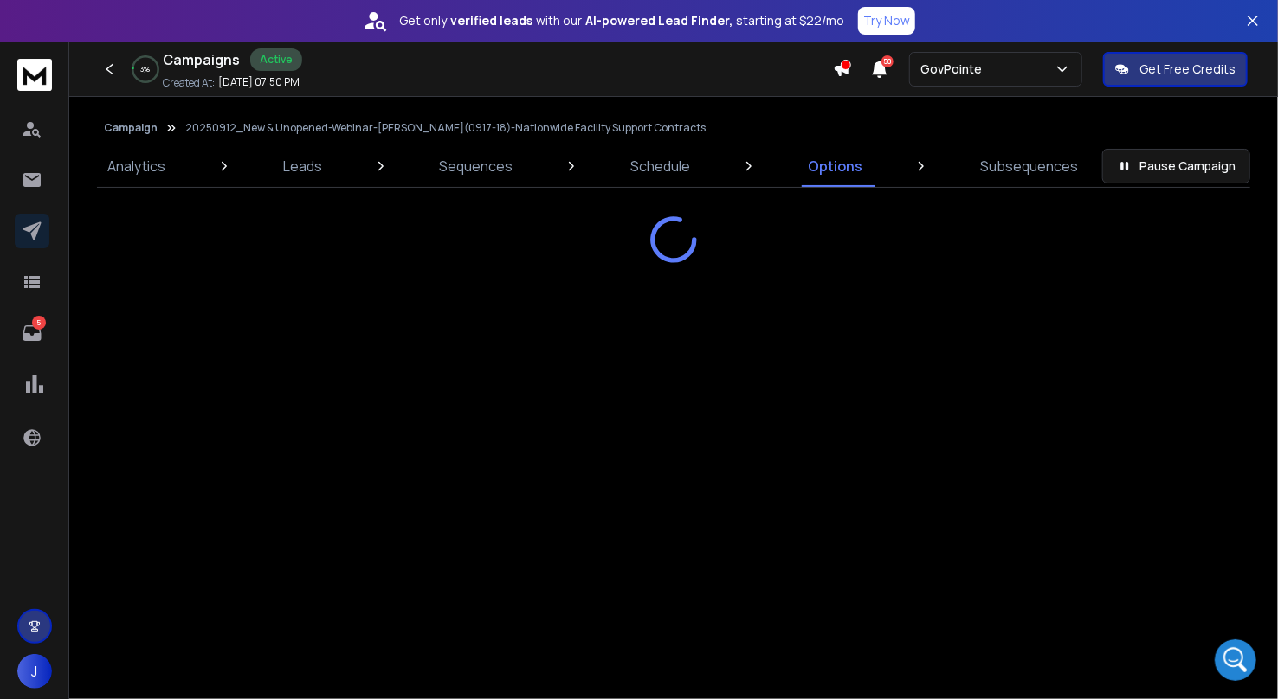
select select "**********"
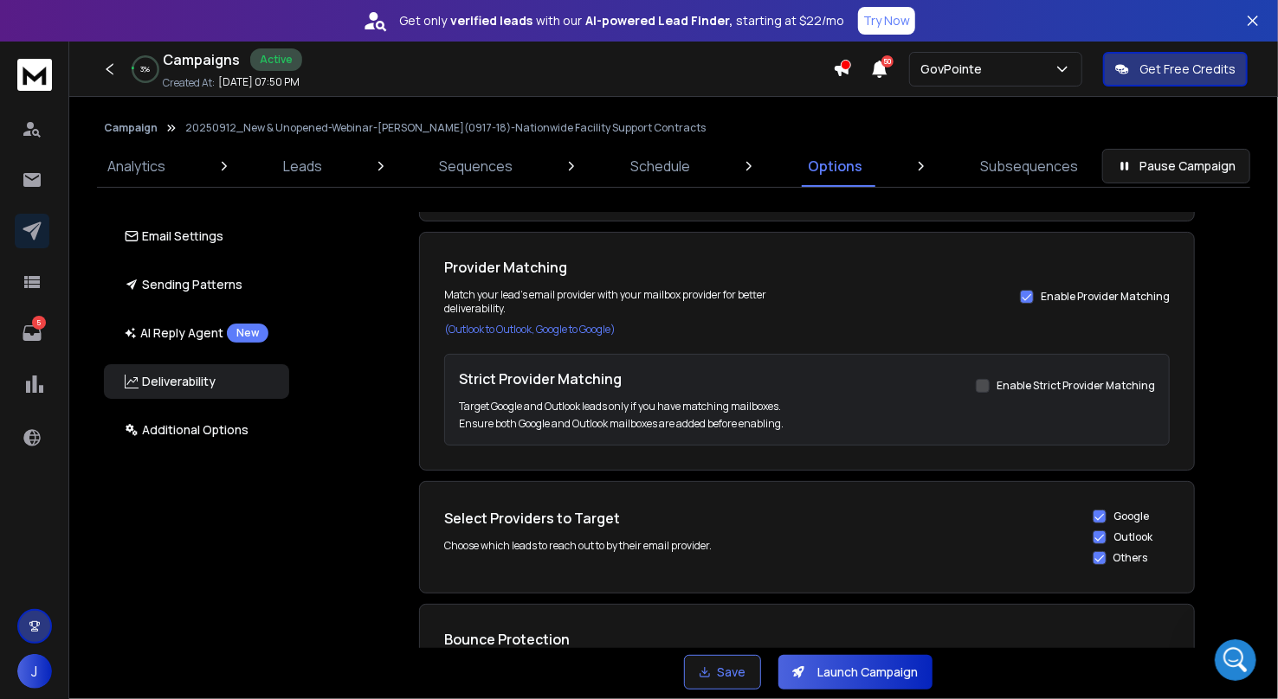
scroll to position [2043, 0]
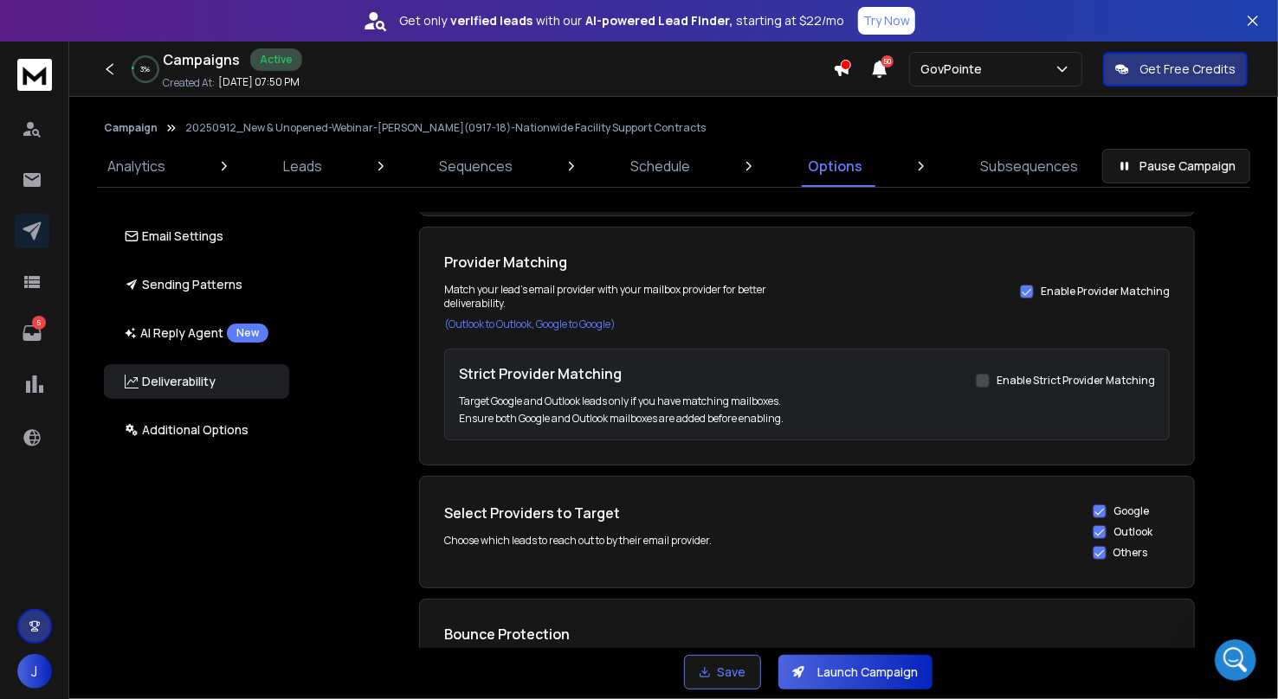
click at [730, 672] on button "Save" at bounding box center [722, 672] width 77 height 35
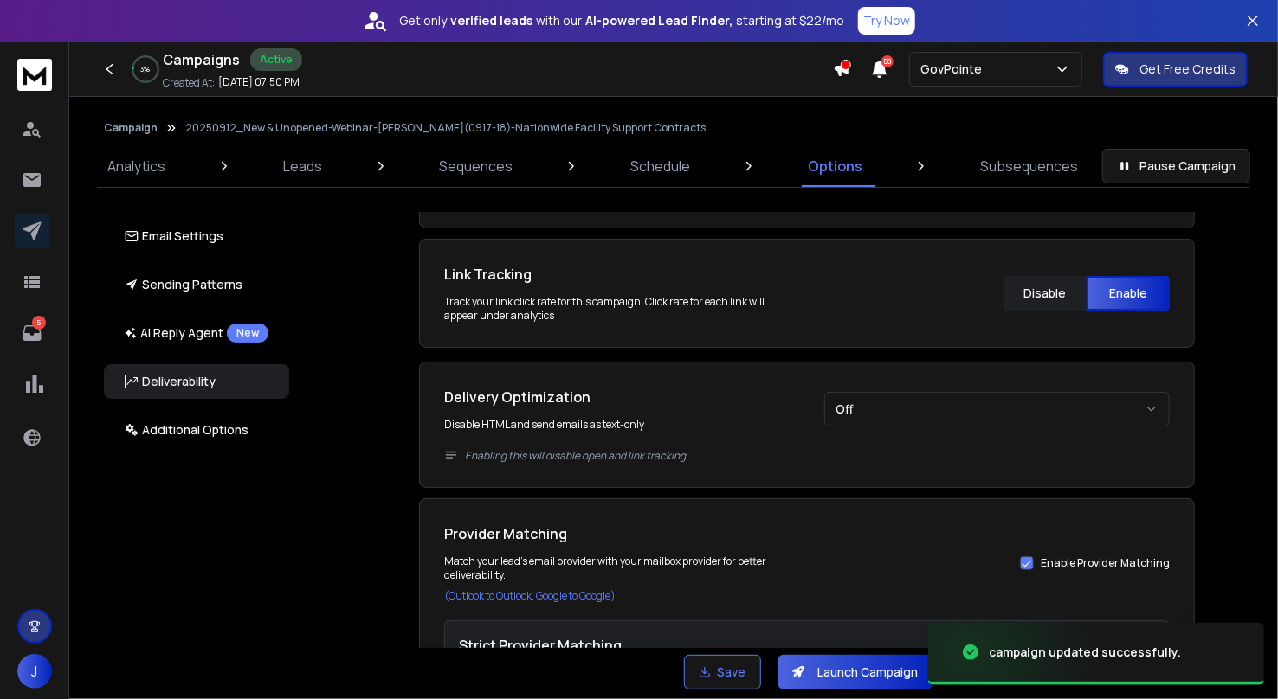
scroll to position [2316, 0]
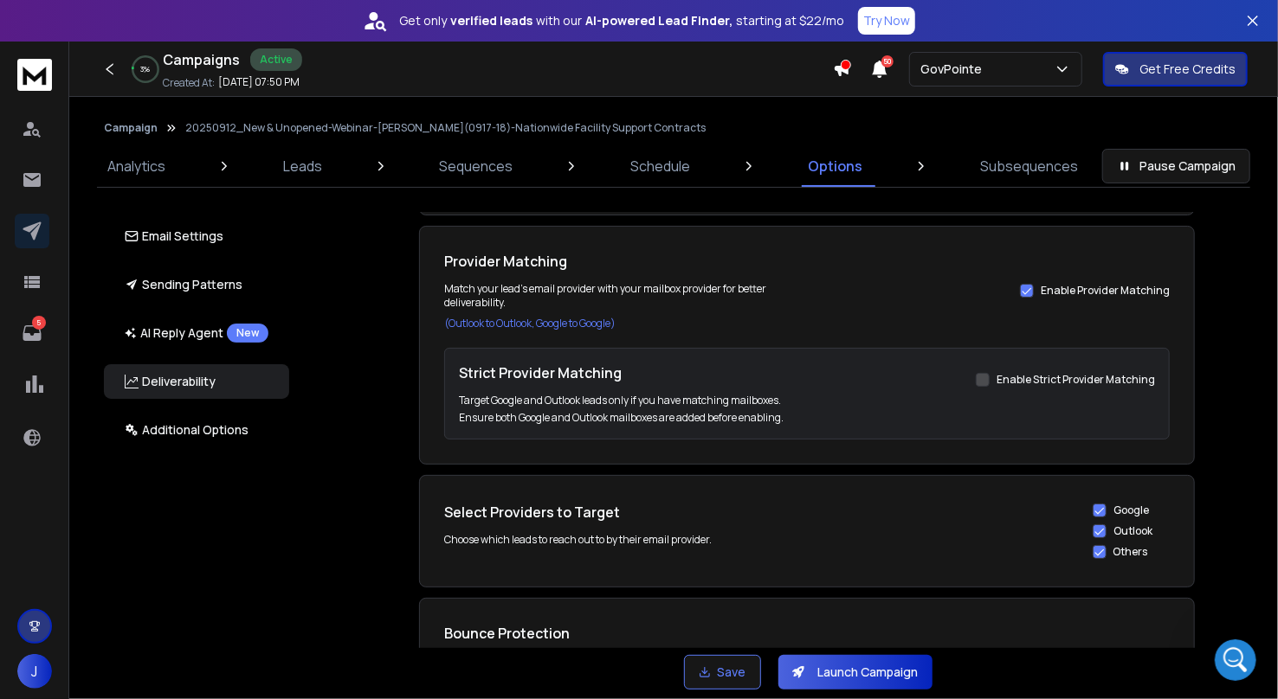
click at [744, 674] on button "Save" at bounding box center [722, 672] width 77 height 35
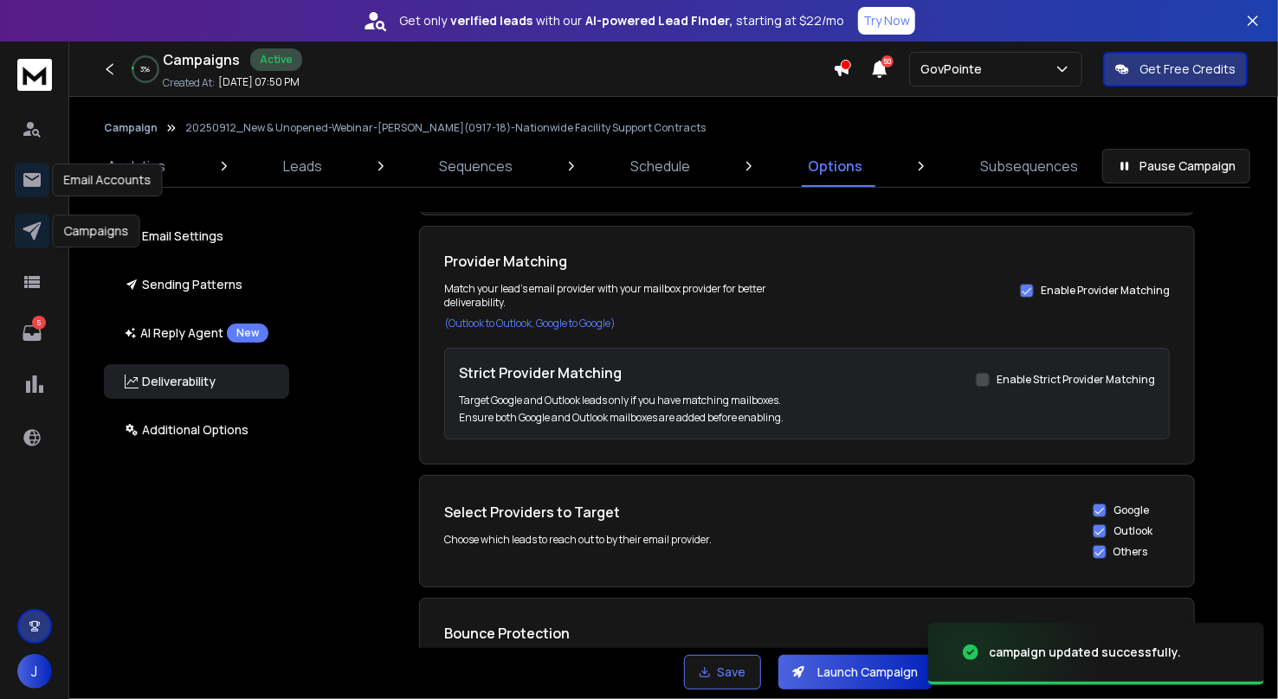
click at [29, 189] on icon at bounding box center [32, 180] width 21 height 21
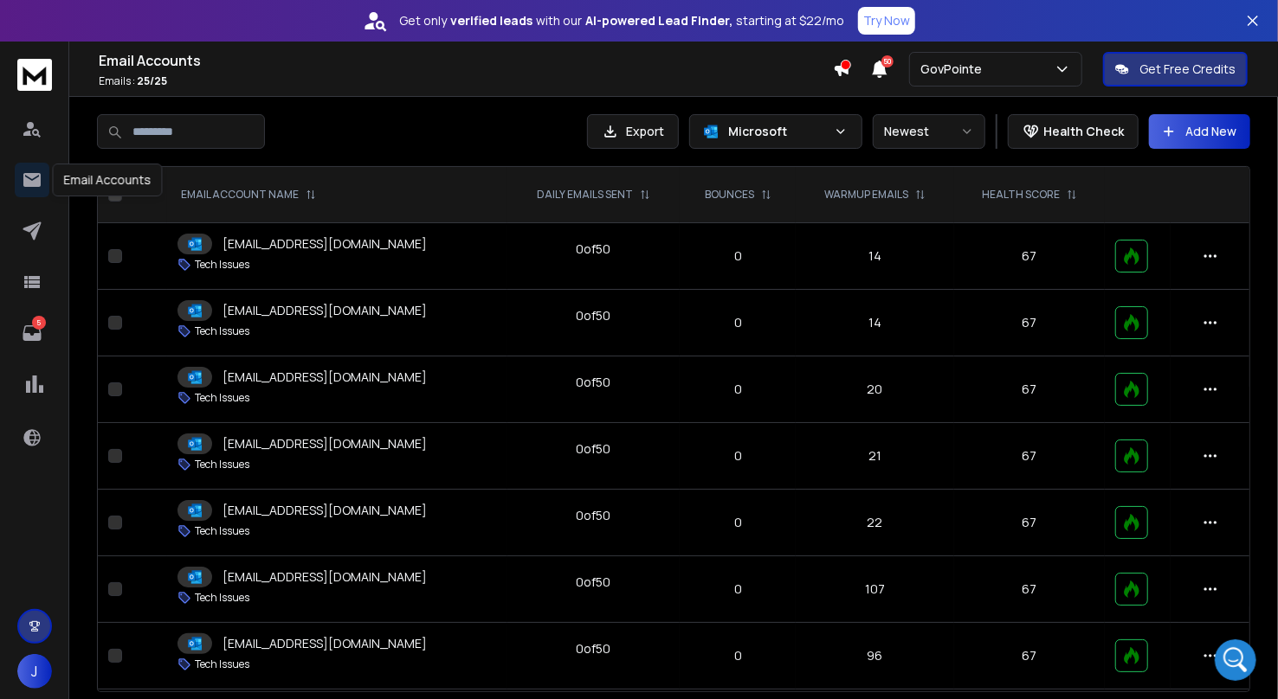
click at [454, 113] on div "Export Microsoft Newest Health Check Add New EMAIL ACCOUNT NAME DAILY EMAILS SE…" at bounding box center [673, 403] width 1208 height 613
click at [42, 672] on span "J" at bounding box center [34, 671] width 35 height 35
